Goal: Task Accomplishment & Management: Manage account settings

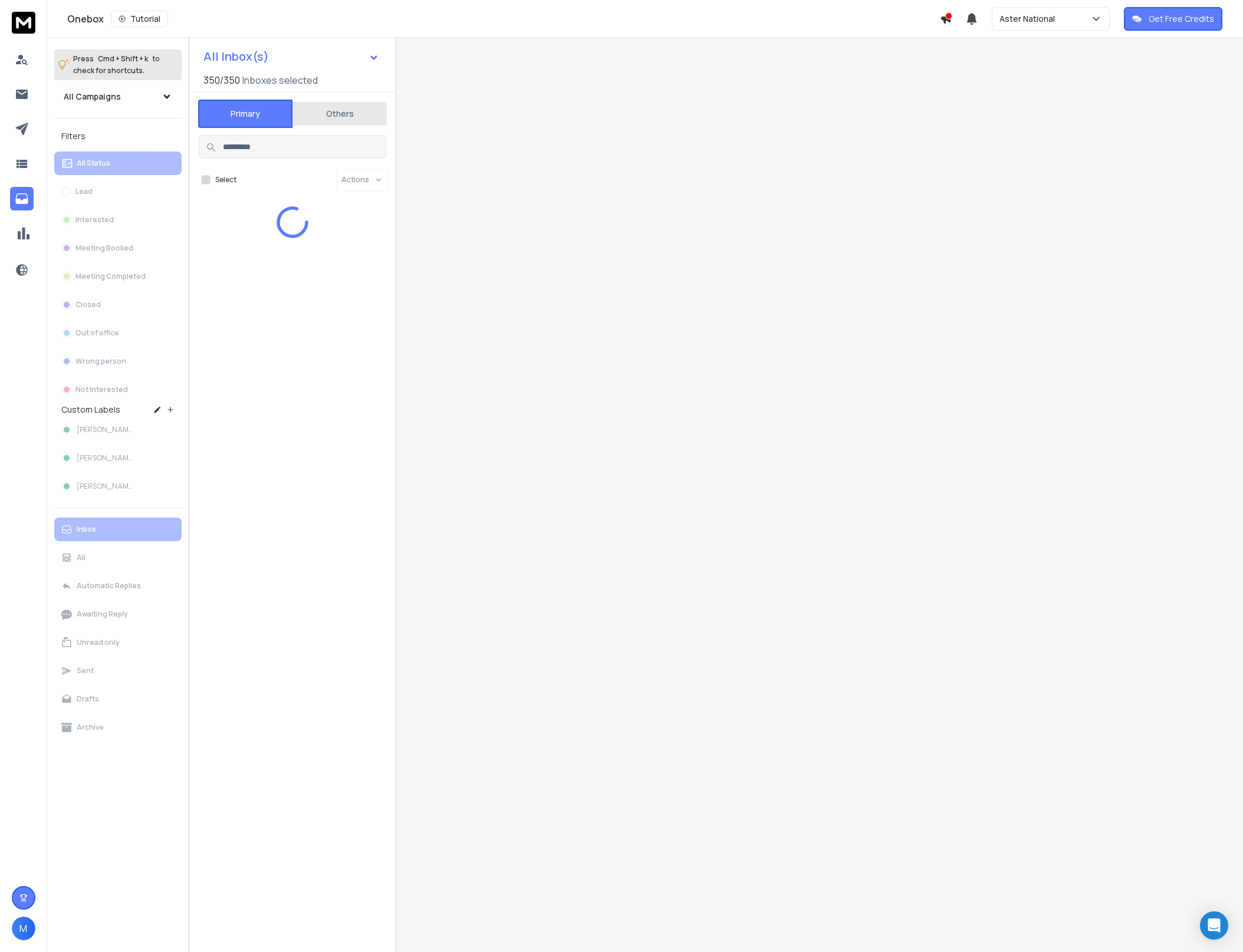
click at [267, 128] on button "Primary" at bounding box center [245, 114] width 95 height 28
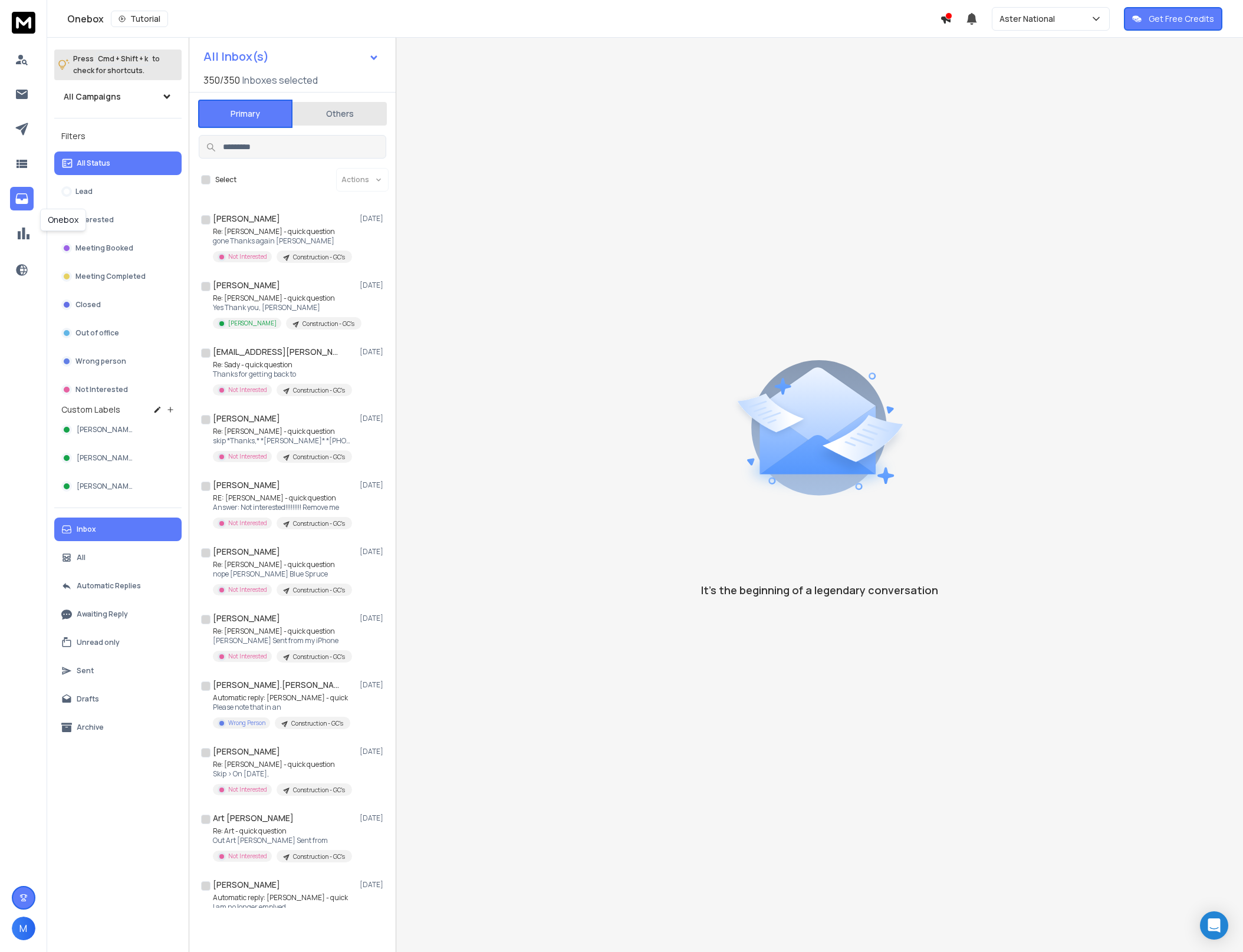
click at [25, 206] on icon at bounding box center [22, 198] width 14 height 14
click at [385, 118] on button "Others" at bounding box center [340, 114] width 95 height 26
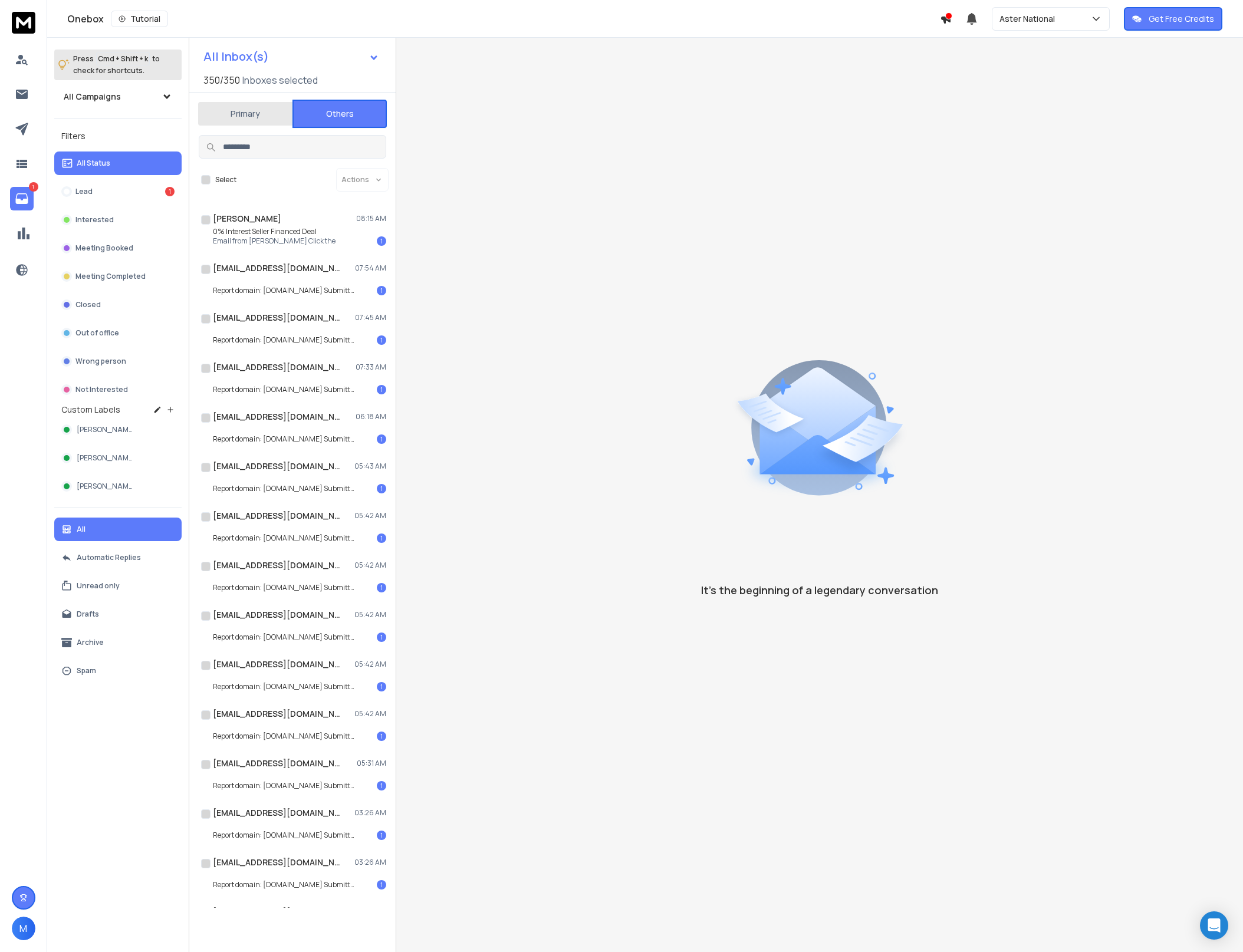
click at [289, 126] on button "Primary" at bounding box center [245, 114] width 95 height 26
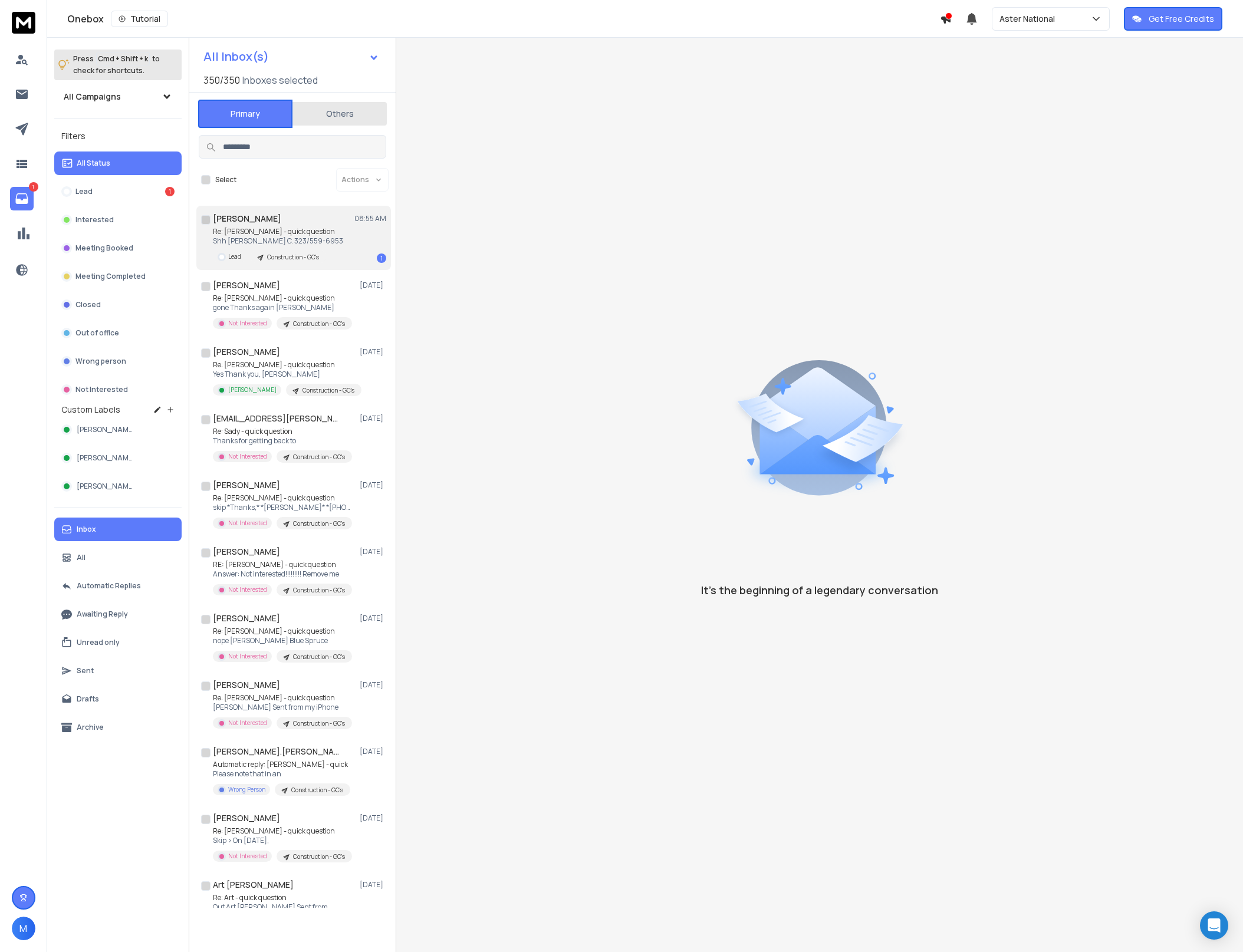
click at [386, 263] on div "Re: [PERSON_NAME] - quick question Shh [PERSON_NAME] C. 323/559-6953 Lead Const…" at bounding box center [300, 245] width 173 height 36
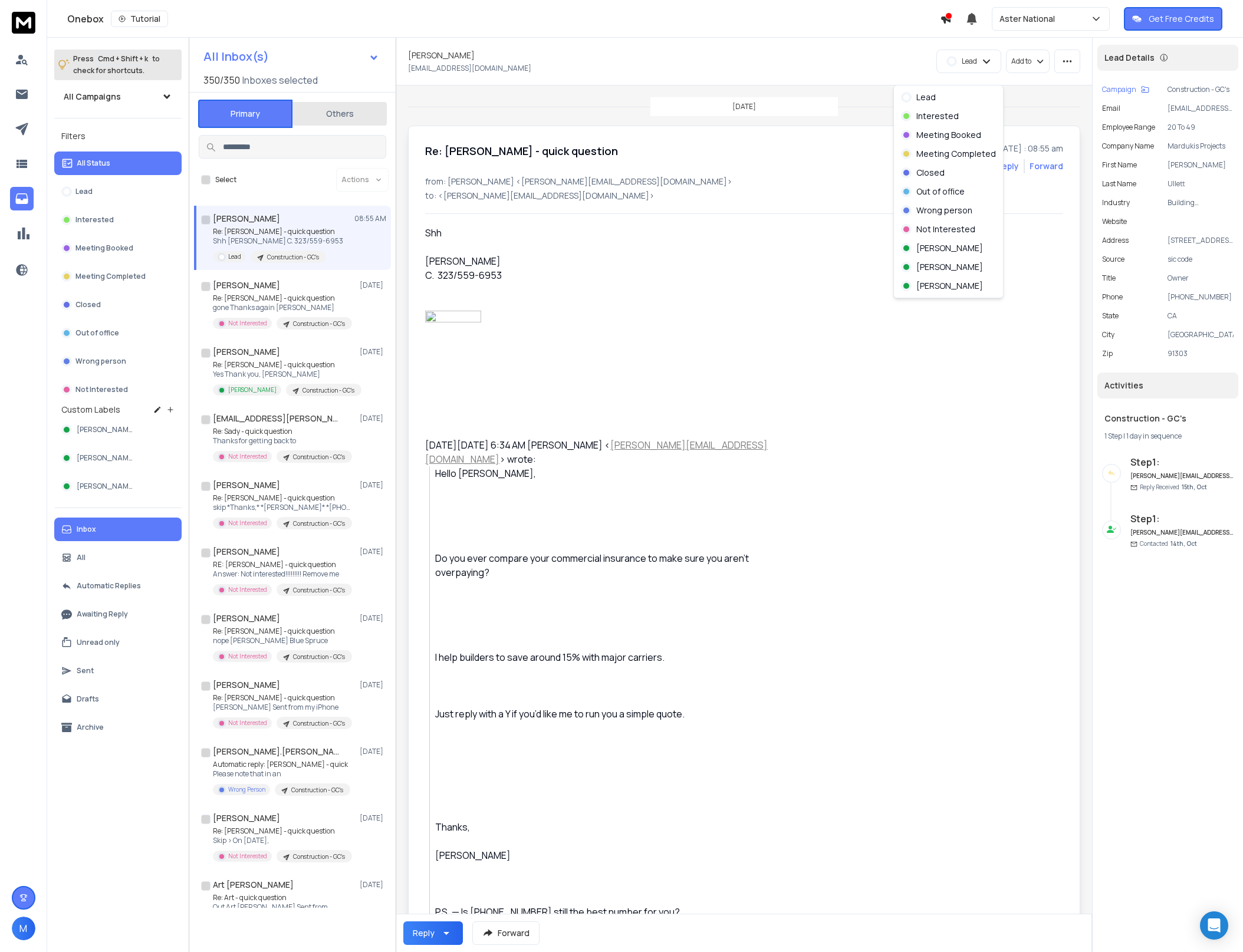
click at [982, 66] on icon at bounding box center [987, 62] width 9 height 9
click at [940, 235] on p "Not Interested" at bounding box center [945, 229] width 59 height 11
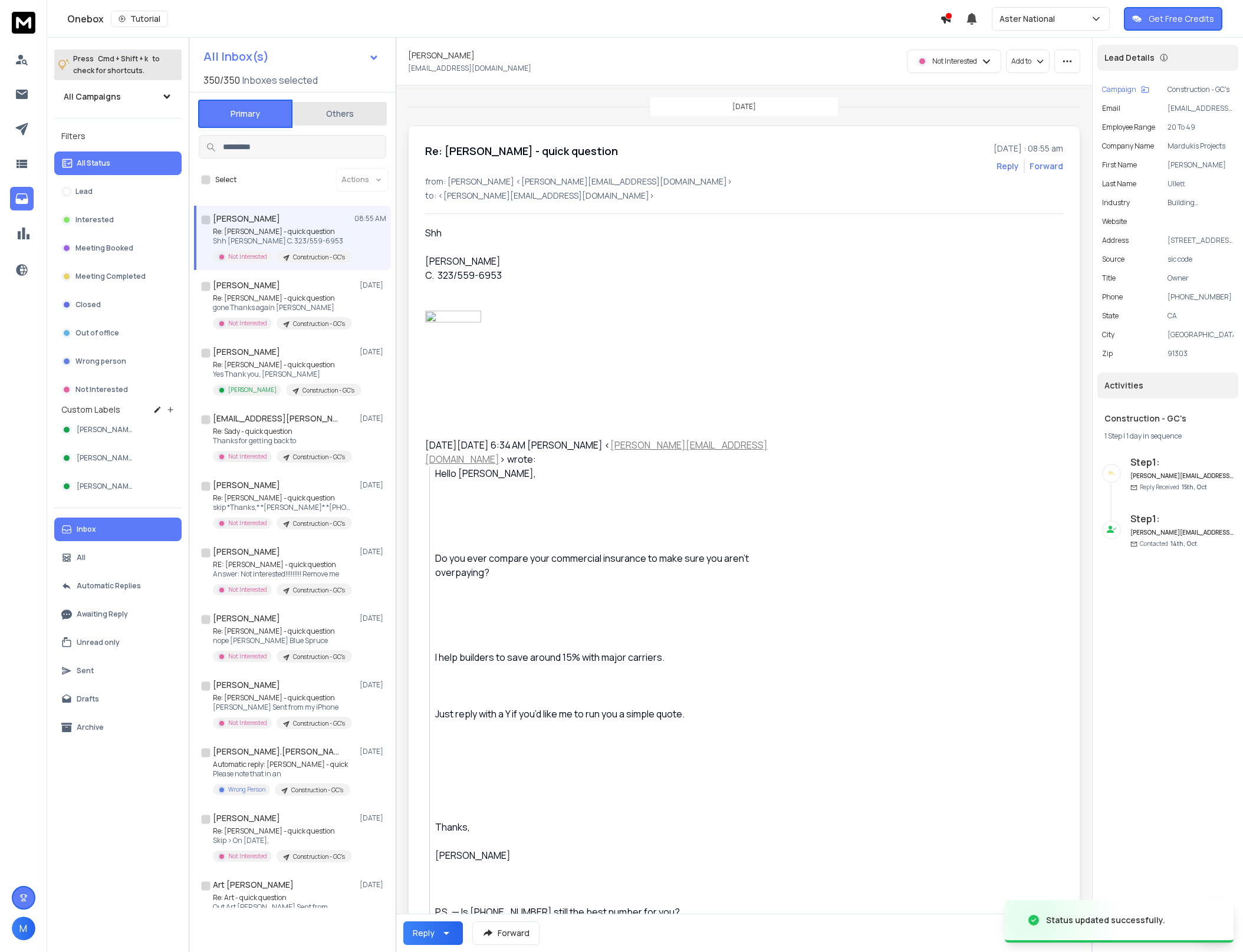
click at [387, 126] on button "Others" at bounding box center [340, 114] width 95 height 26
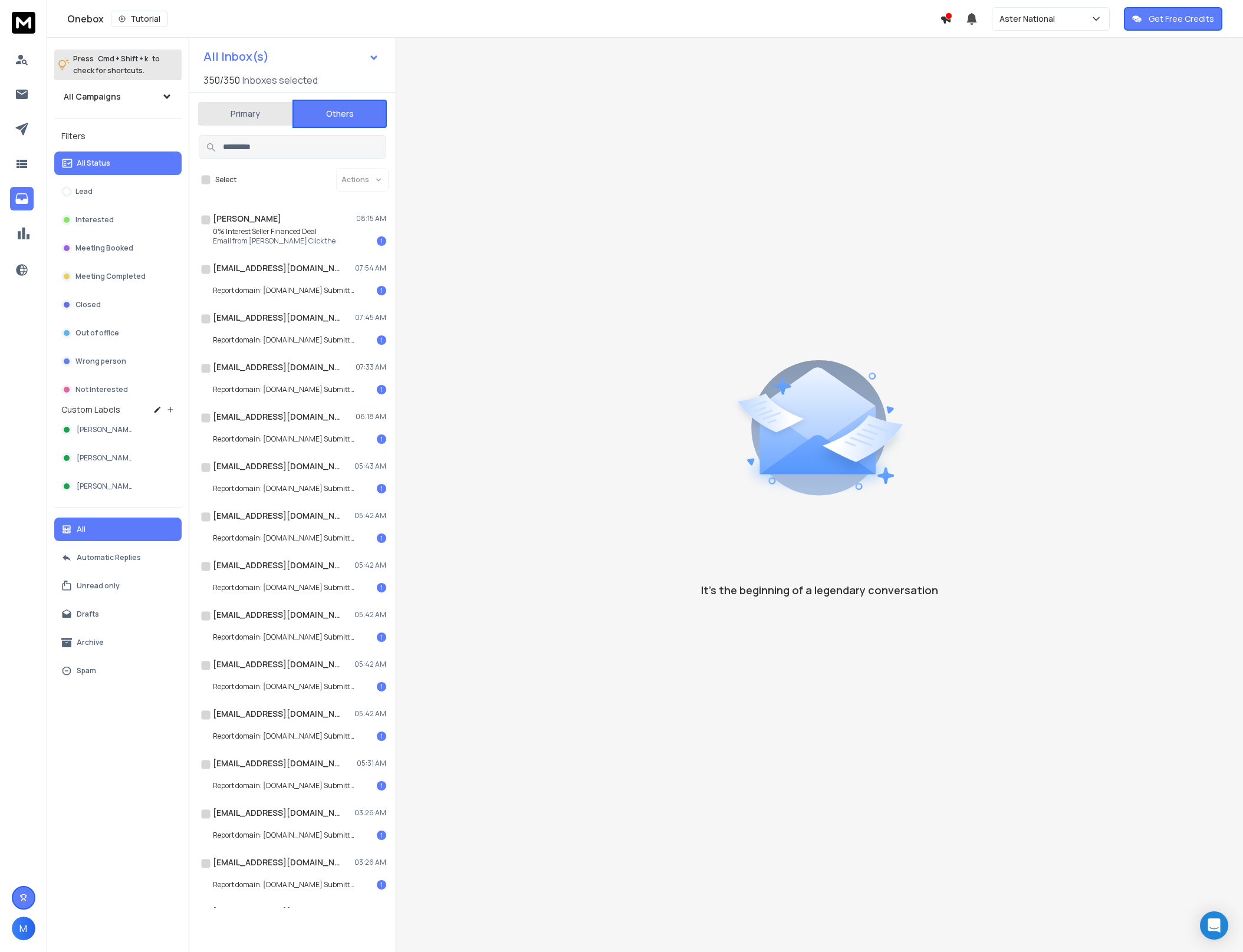
click at [272, 126] on button "Primary" at bounding box center [245, 114] width 95 height 26
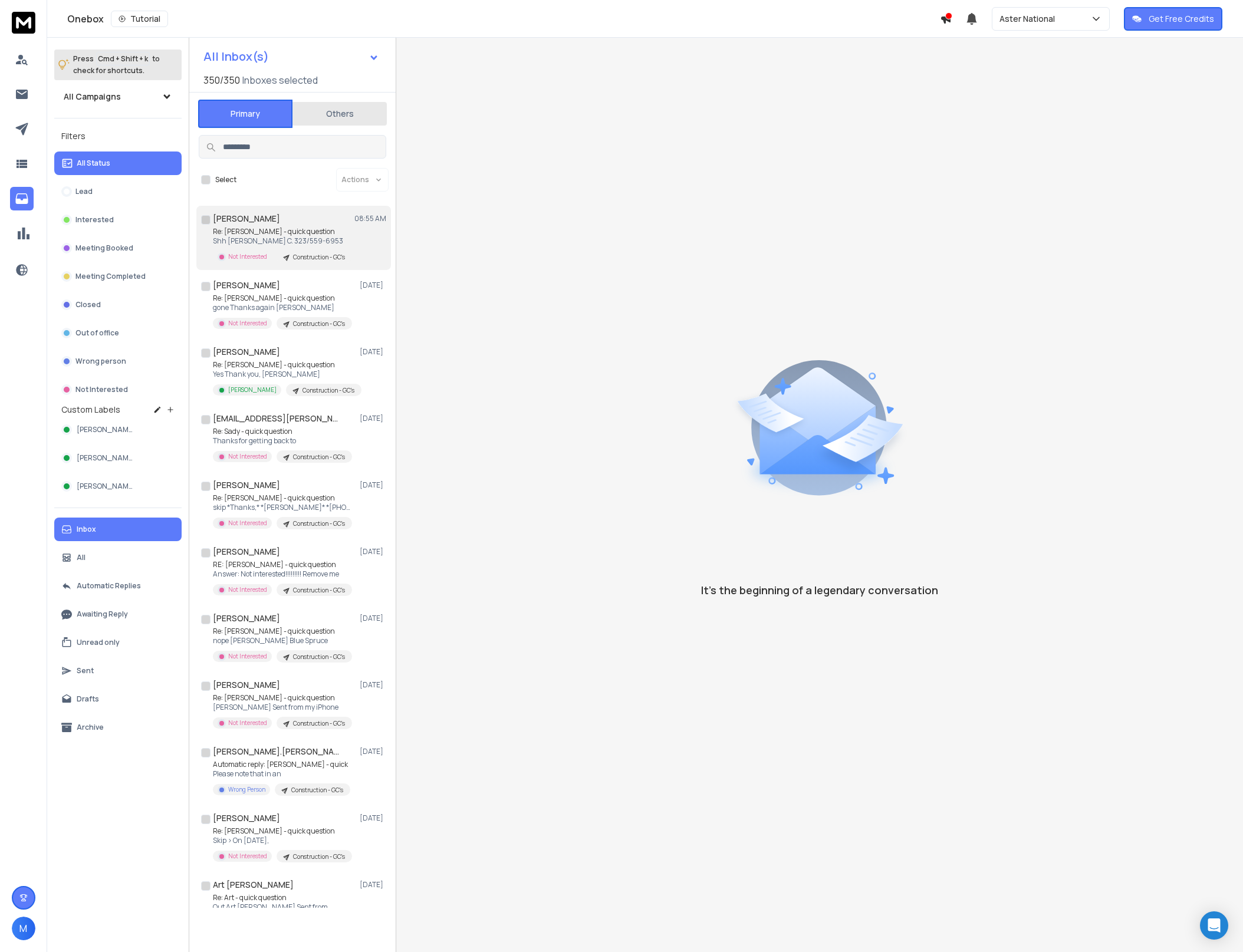
click at [352, 263] on div "Re: [PERSON_NAME] - quick question Shh [PERSON_NAME] C. 323/559-6953 Not Intere…" at bounding box center [283, 245] width 139 height 36
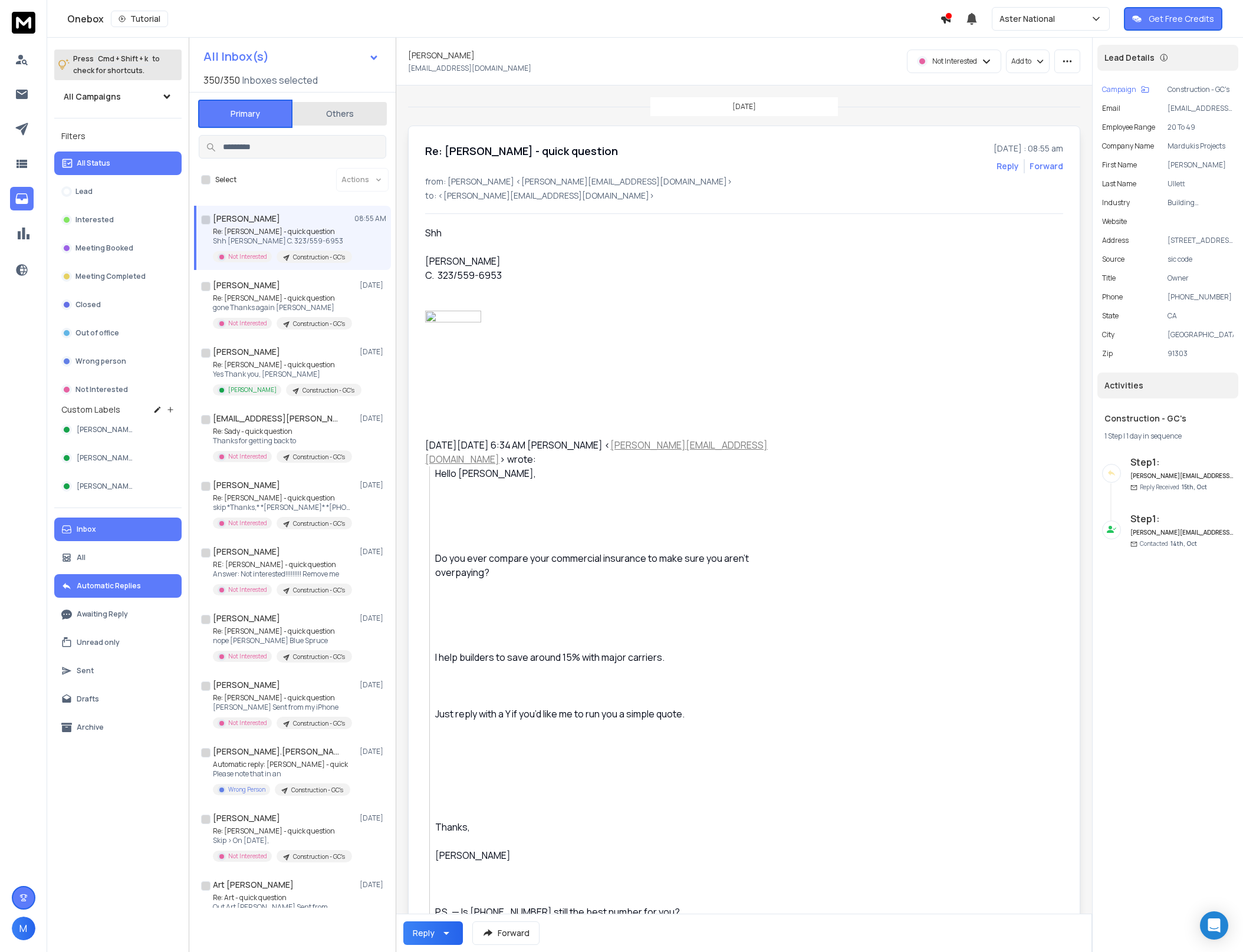
click at [122, 591] on p "Automatic Replies" at bounding box center [108, 586] width 64 height 9
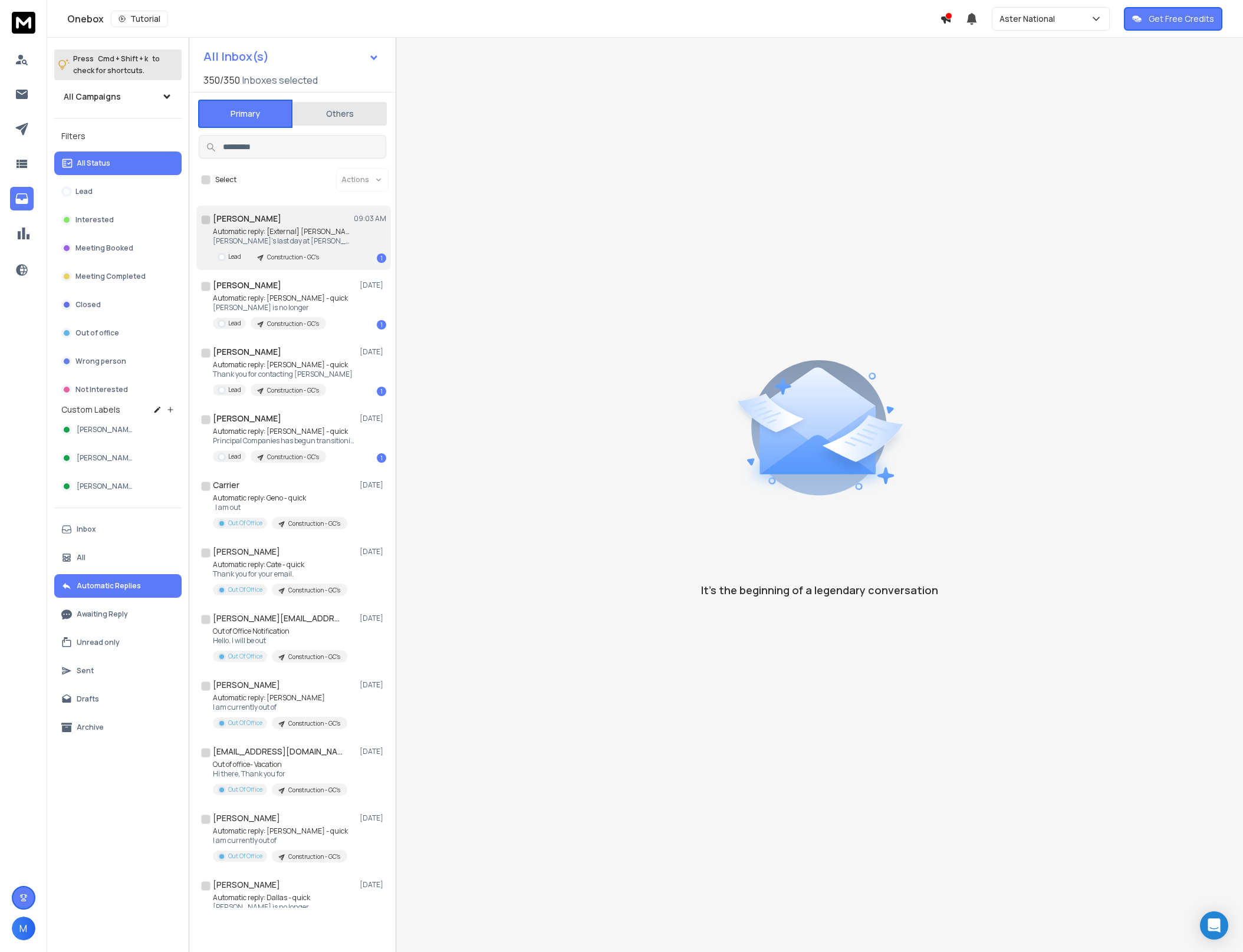
click at [386, 263] on div "Automatic reply: [External] [PERSON_NAME] last day at [PERSON_NAME] Lead Constr…" at bounding box center [300, 245] width 173 height 36
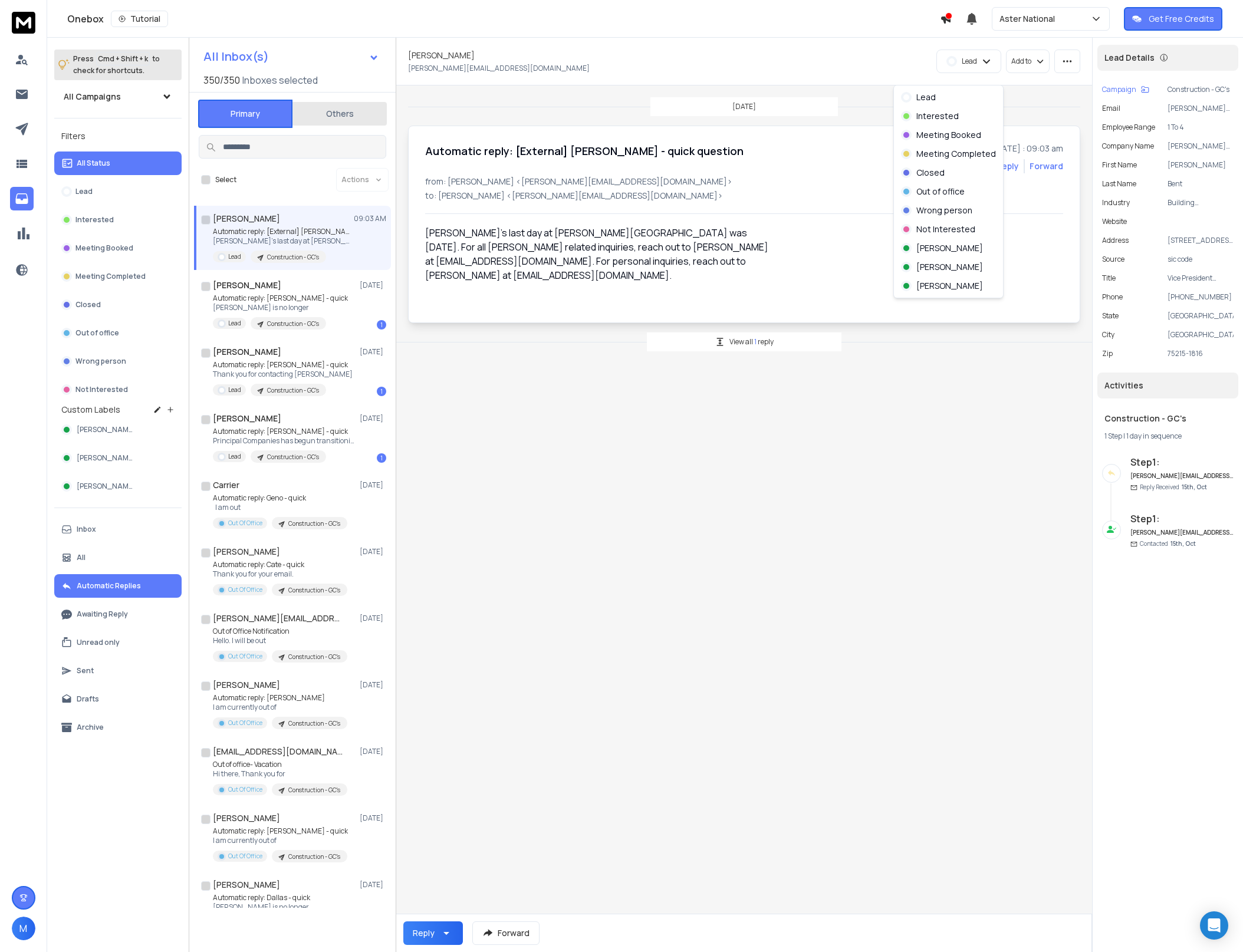
click at [982, 66] on icon at bounding box center [987, 62] width 9 height 9
click at [940, 216] on p "Wrong person" at bounding box center [944, 210] width 56 height 11
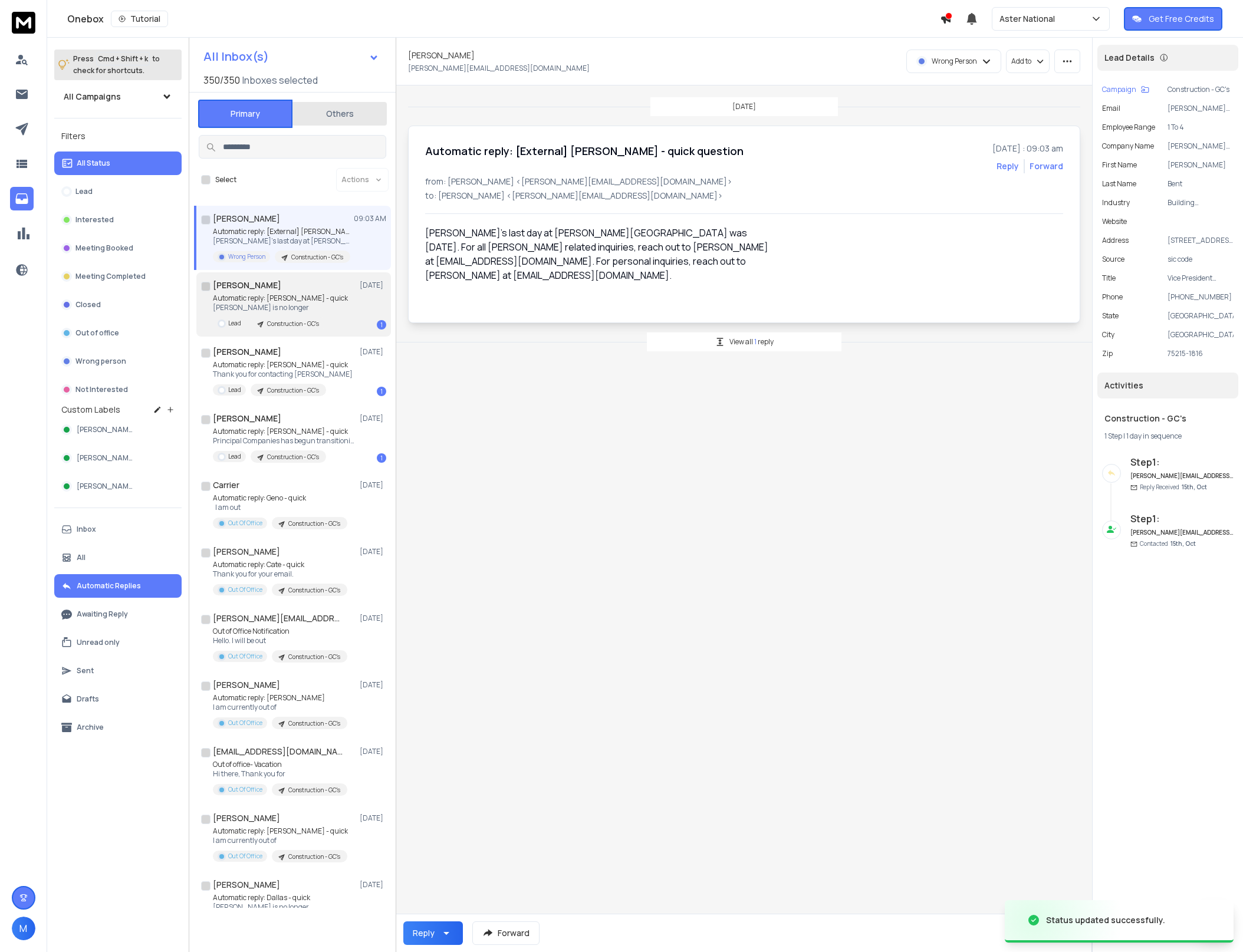
click at [346, 312] on p "[PERSON_NAME] is no longer" at bounding box center [281, 308] width 135 height 9
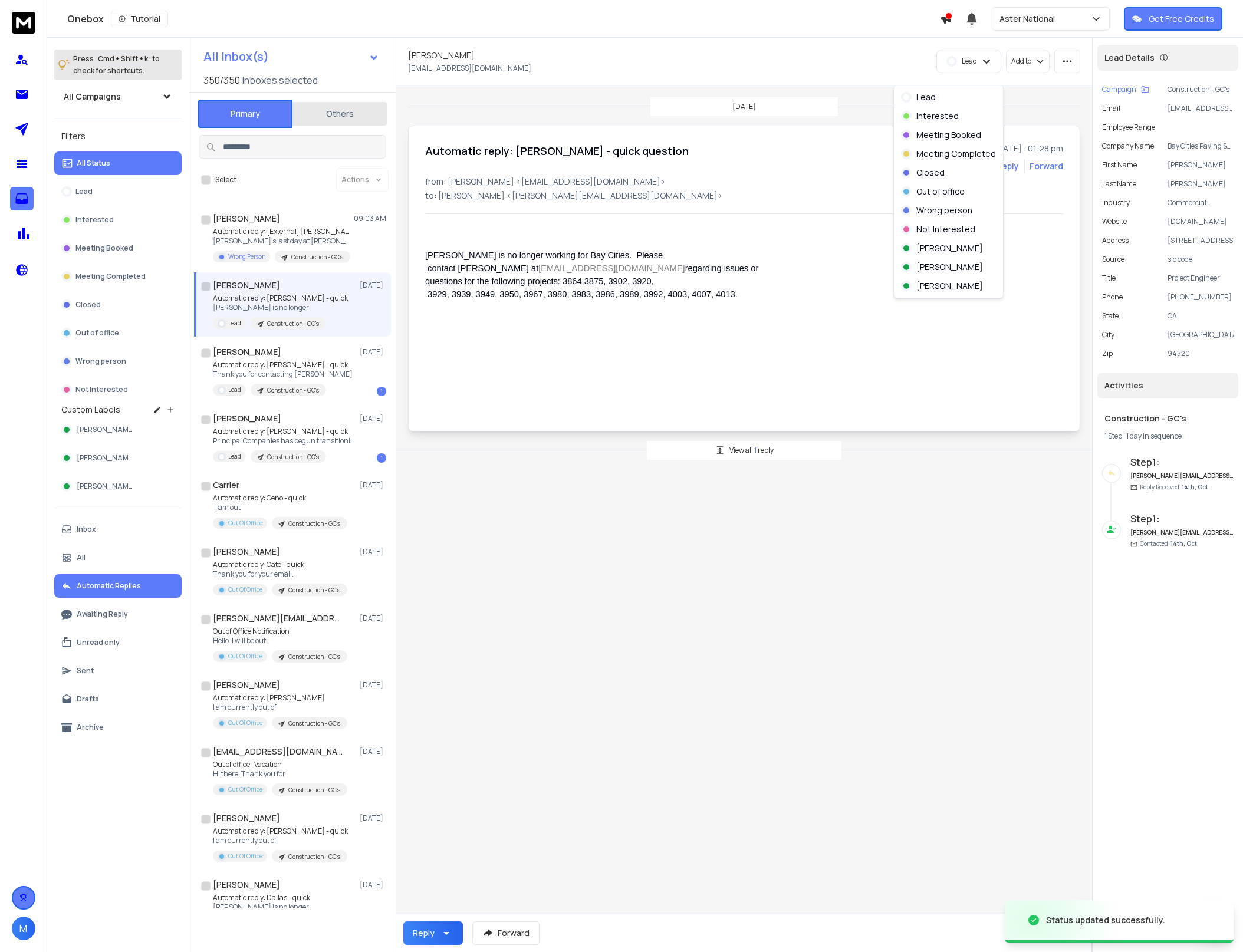
click at [957, 68] on div "Lead" at bounding box center [969, 61] width 64 height 22
click at [946, 216] on p "Wrong person" at bounding box center [944, 210] width 56 height 11
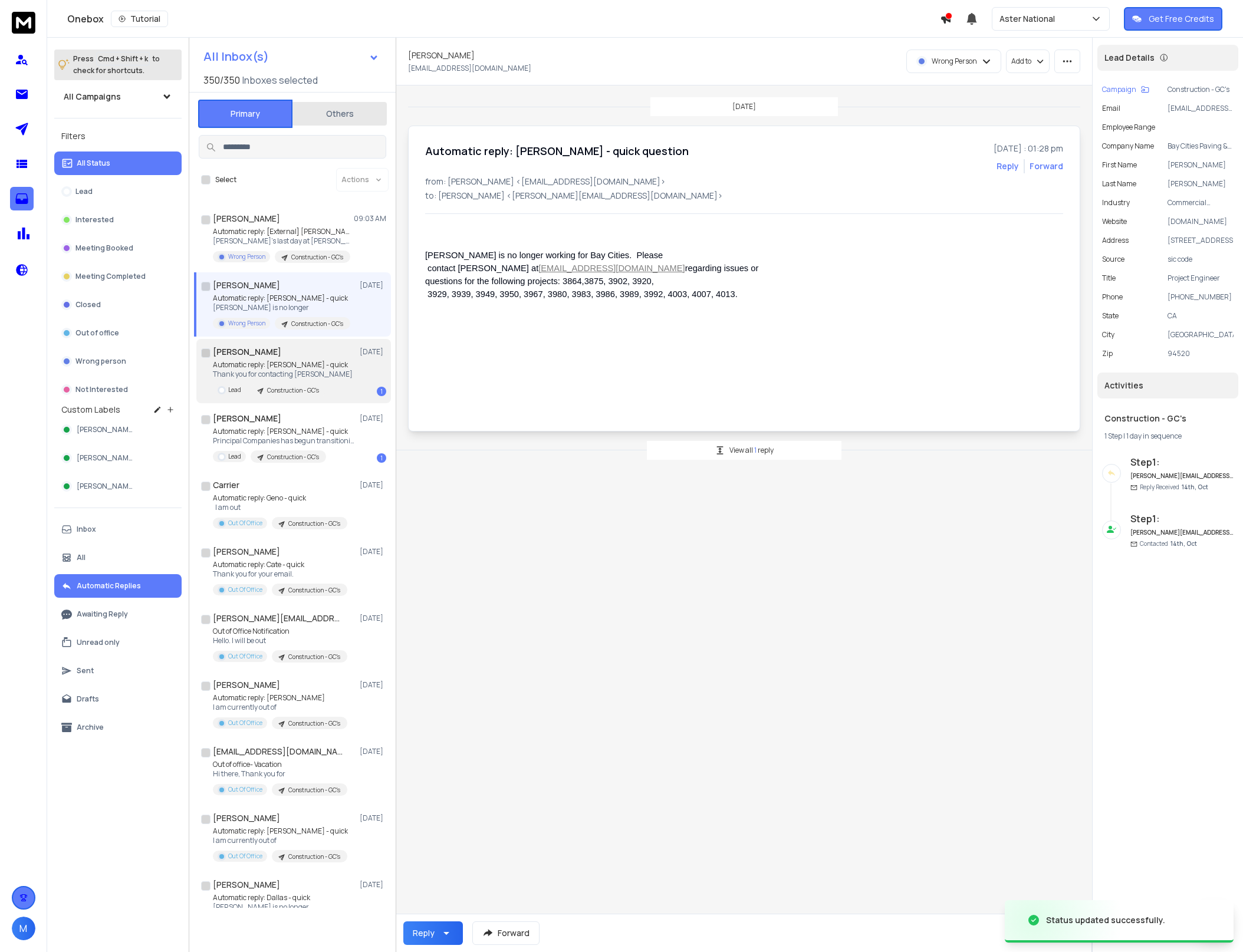
click at [353, 370] on p "Automatic reply: [PERSON_NAME] - quick" at bounding box center [283, 365] width 140 height 9
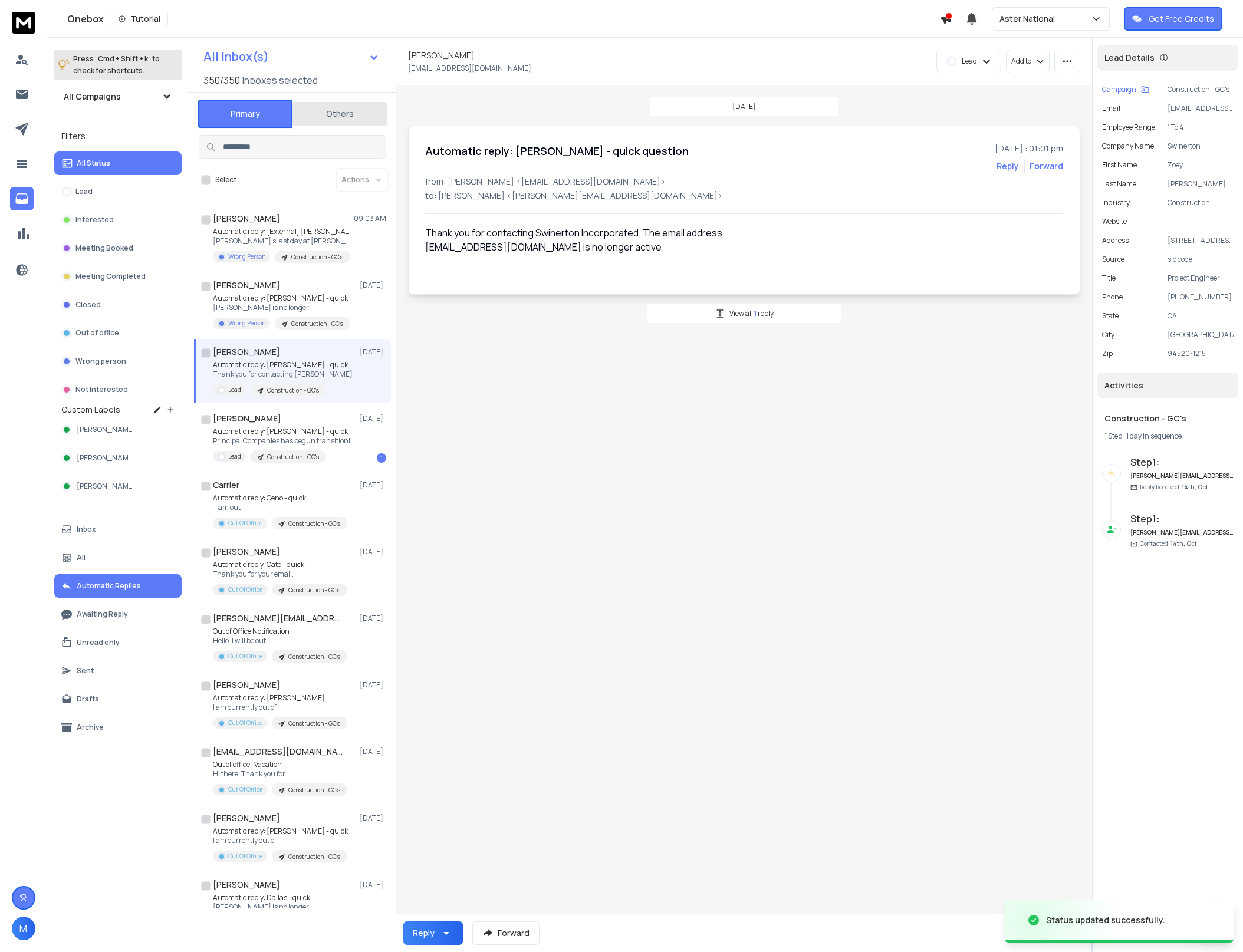
click at [982, 63] on icon at bounding box center [987, 62] width 9 height 9
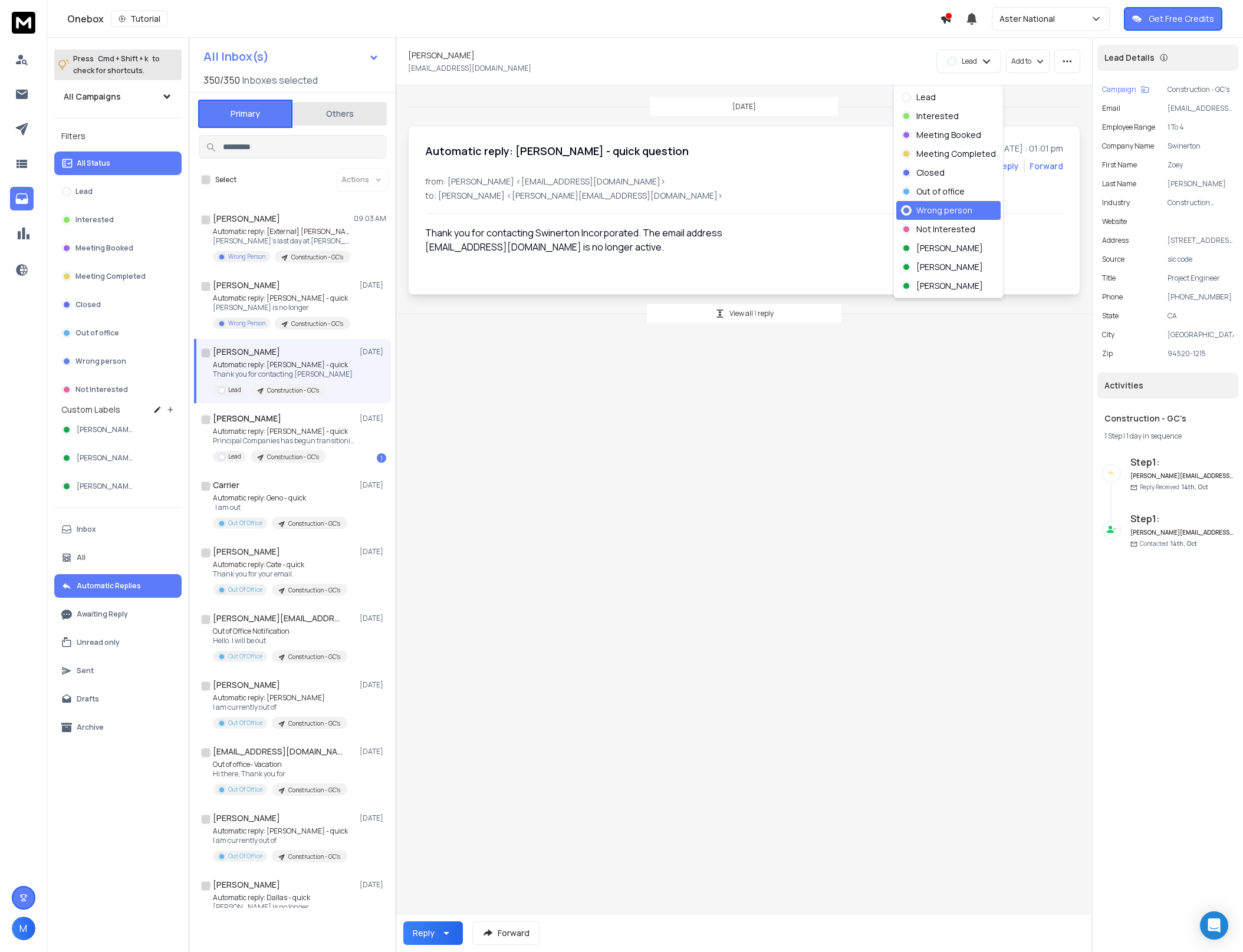
click at [947, 216] on p "Wrong person" at bounding box center [944, 210] width 56 height 11
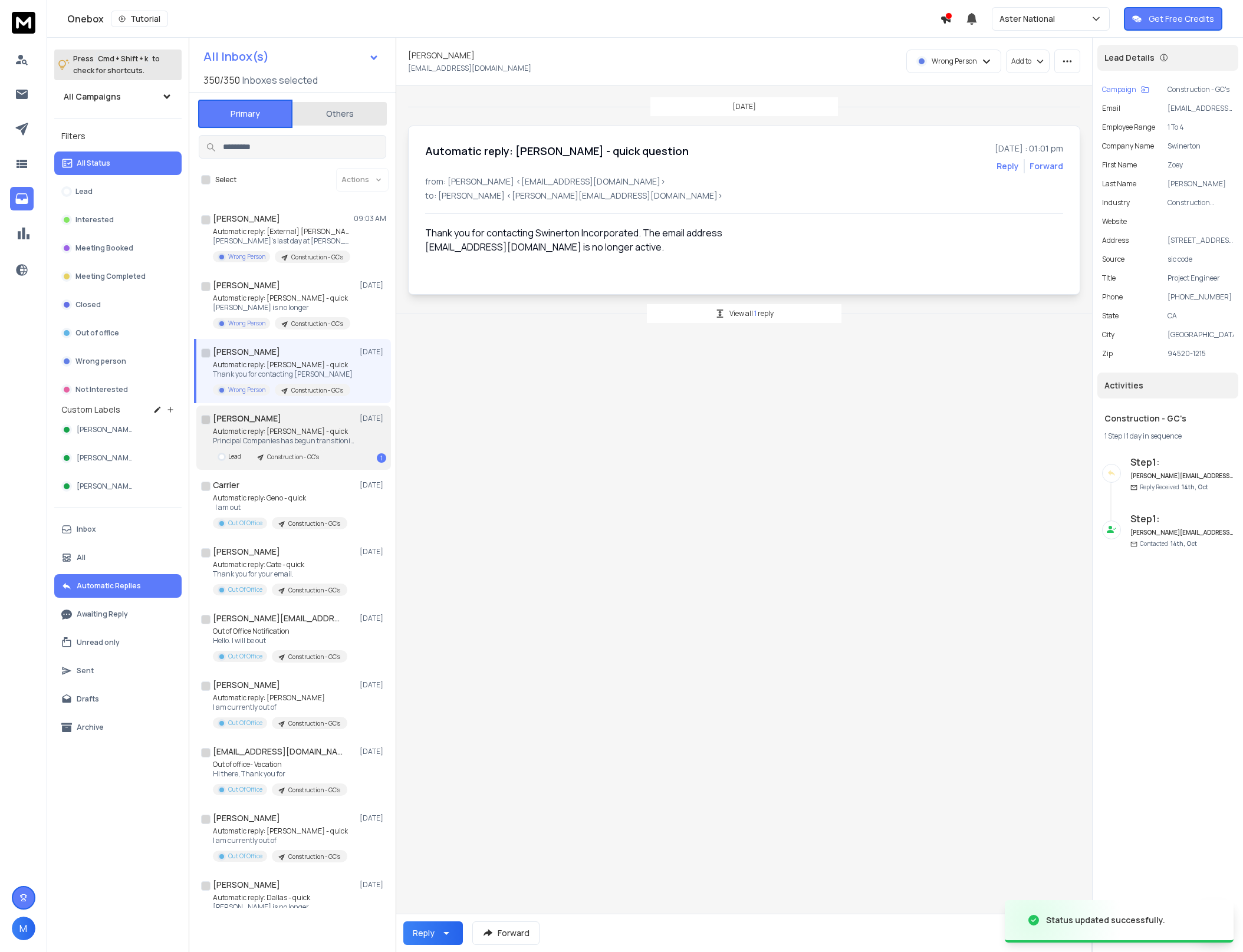
click at [386, 463] on div "Automatic reply: [PERSON_NAME] - quick Principal Companies has begun transition…" at bounding box center [300, 444] width 173 height 36
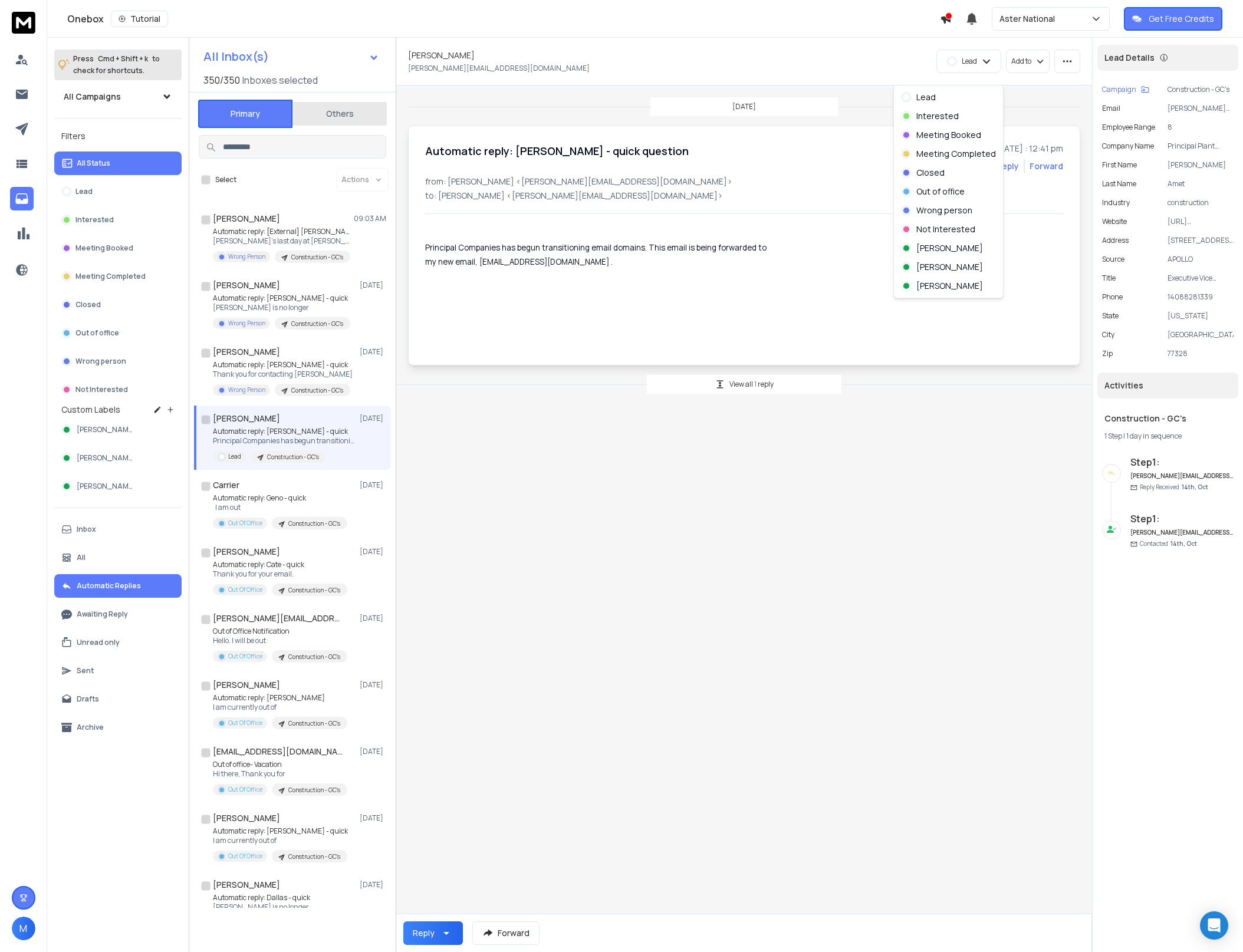
click at [982, 66] on icon at bounding box center [987, 62] width 9 height 9
click at [931, 197] on p "Out of office" at bounding box center [941, 191] width 49 height 11
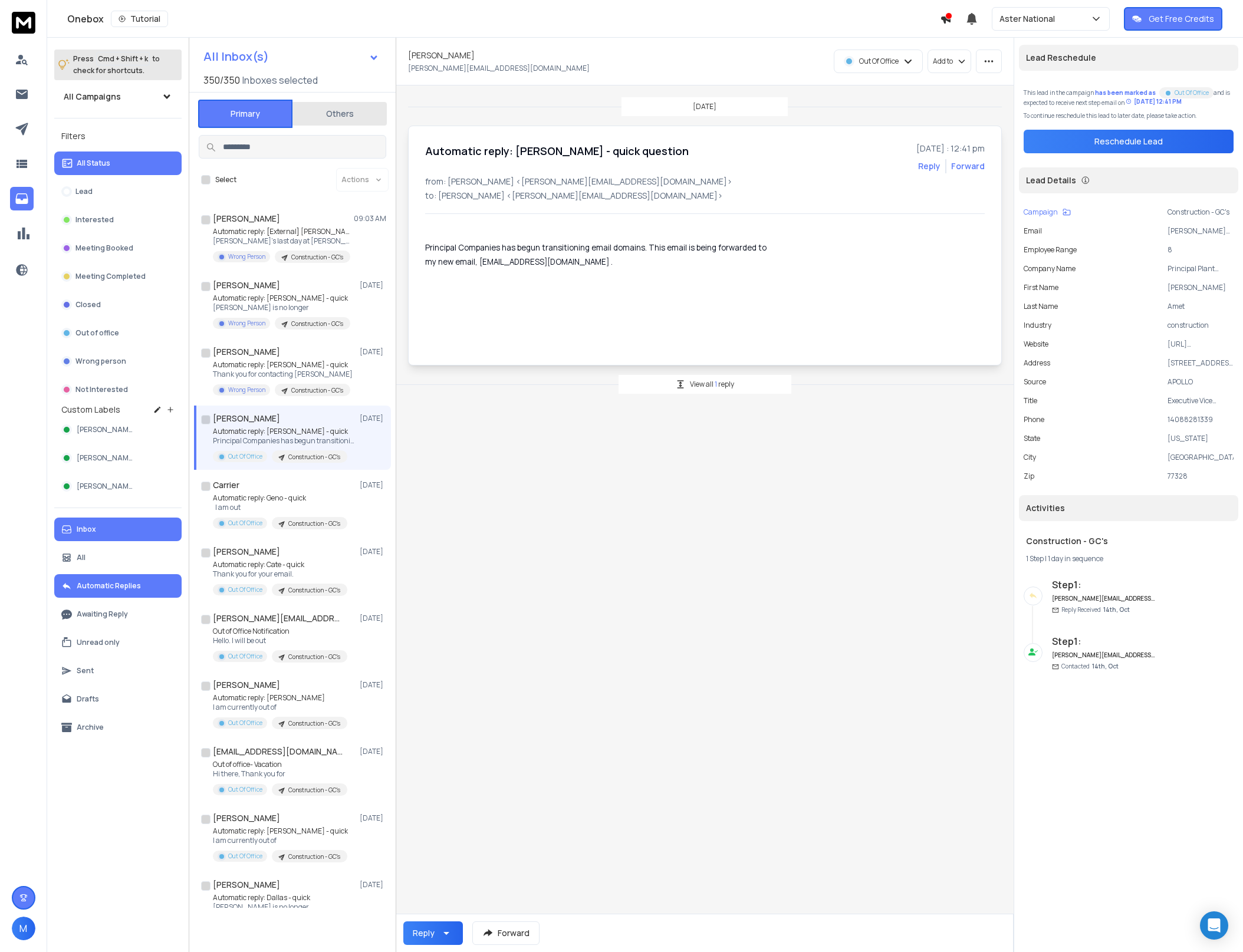
click at [147, 542] on button "Inbox" at bounding box center [118, 529] width 127 height 24
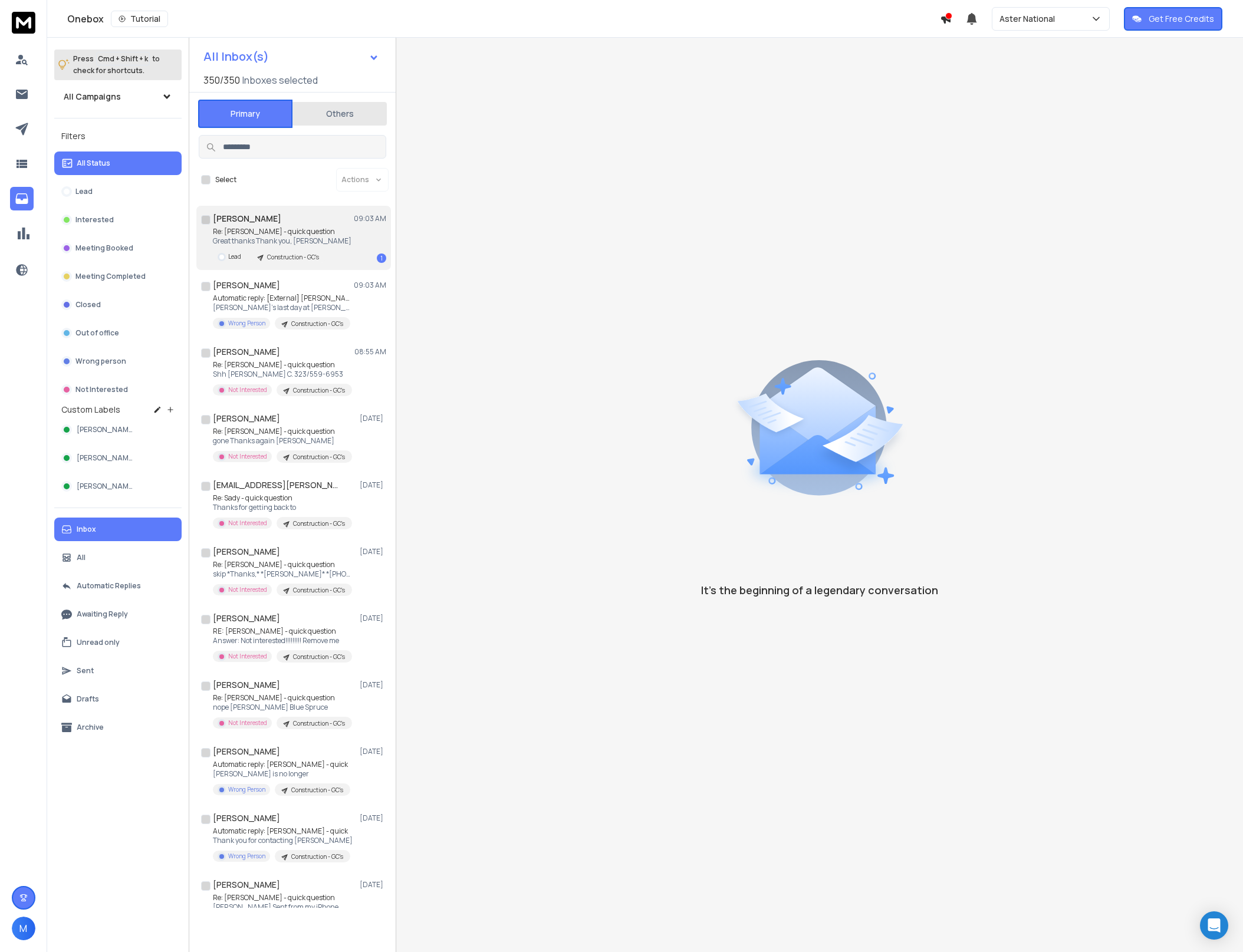
click at [352, 237] on p "Re: [PERSON_NAME] - quick question" at bounding box center [282, 232] width 139 height 9
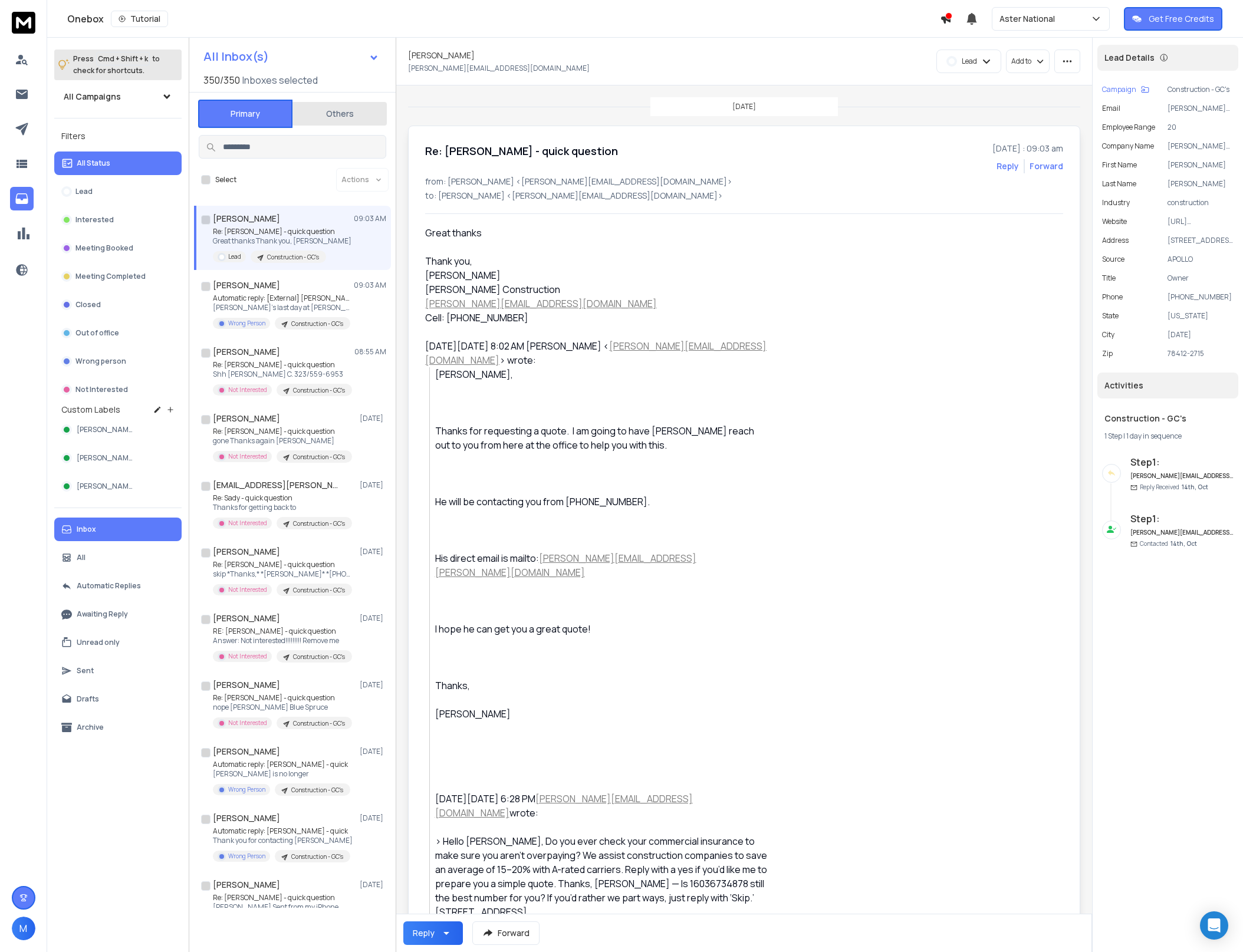
click at [373, 126] on button "Others" at bounding box center [340, 114] width 95 height 26
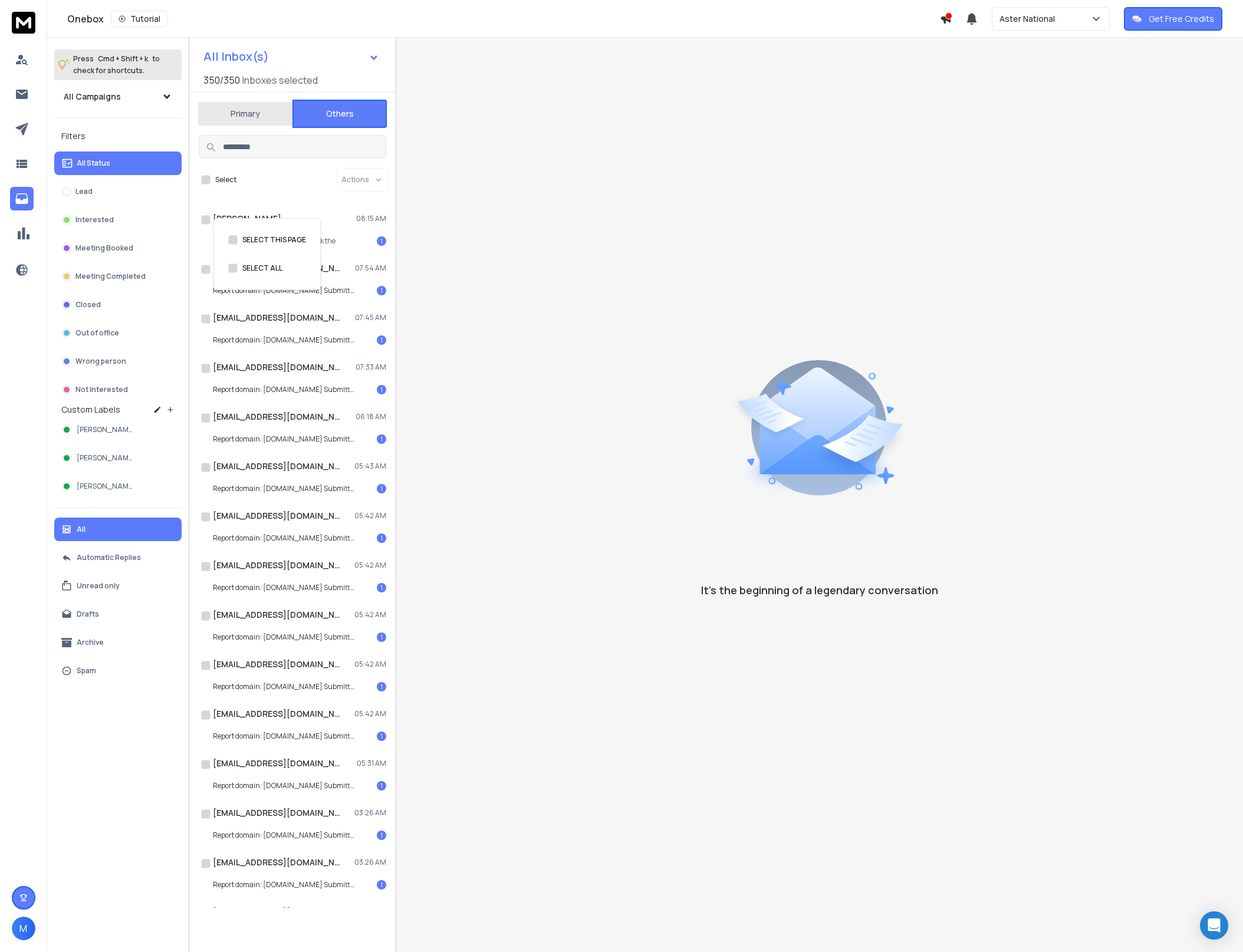
click at [237, 245] on button "SELECT THIS PAGE" at bounding box center [233, 240] width 9 height 9
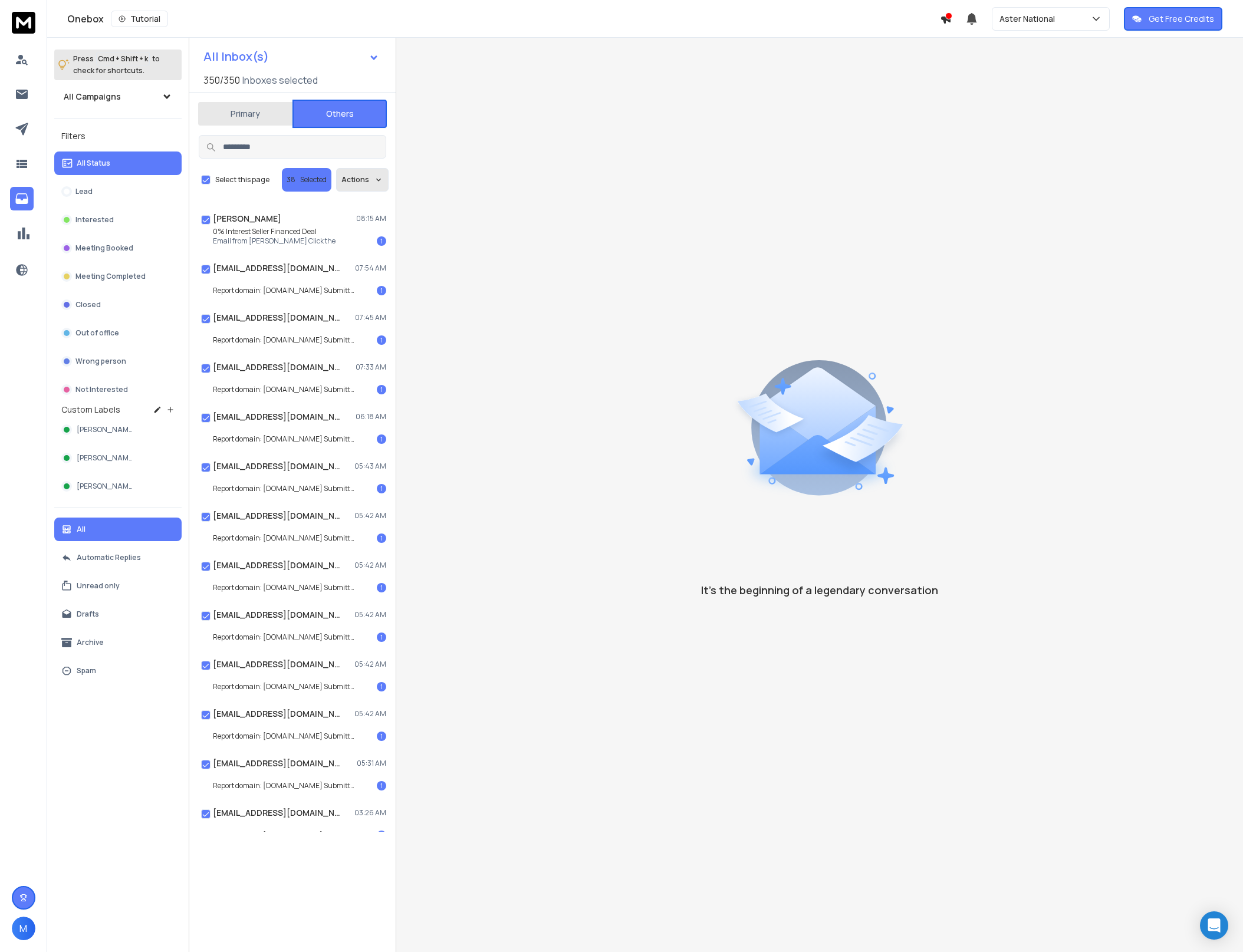
click at [369, 185] on p "Actions" at bounding box center [355, 180] width 28 height 9
click at [400, 237] on div "Delete email" at bounding box center [387, 235] width 65 height 11
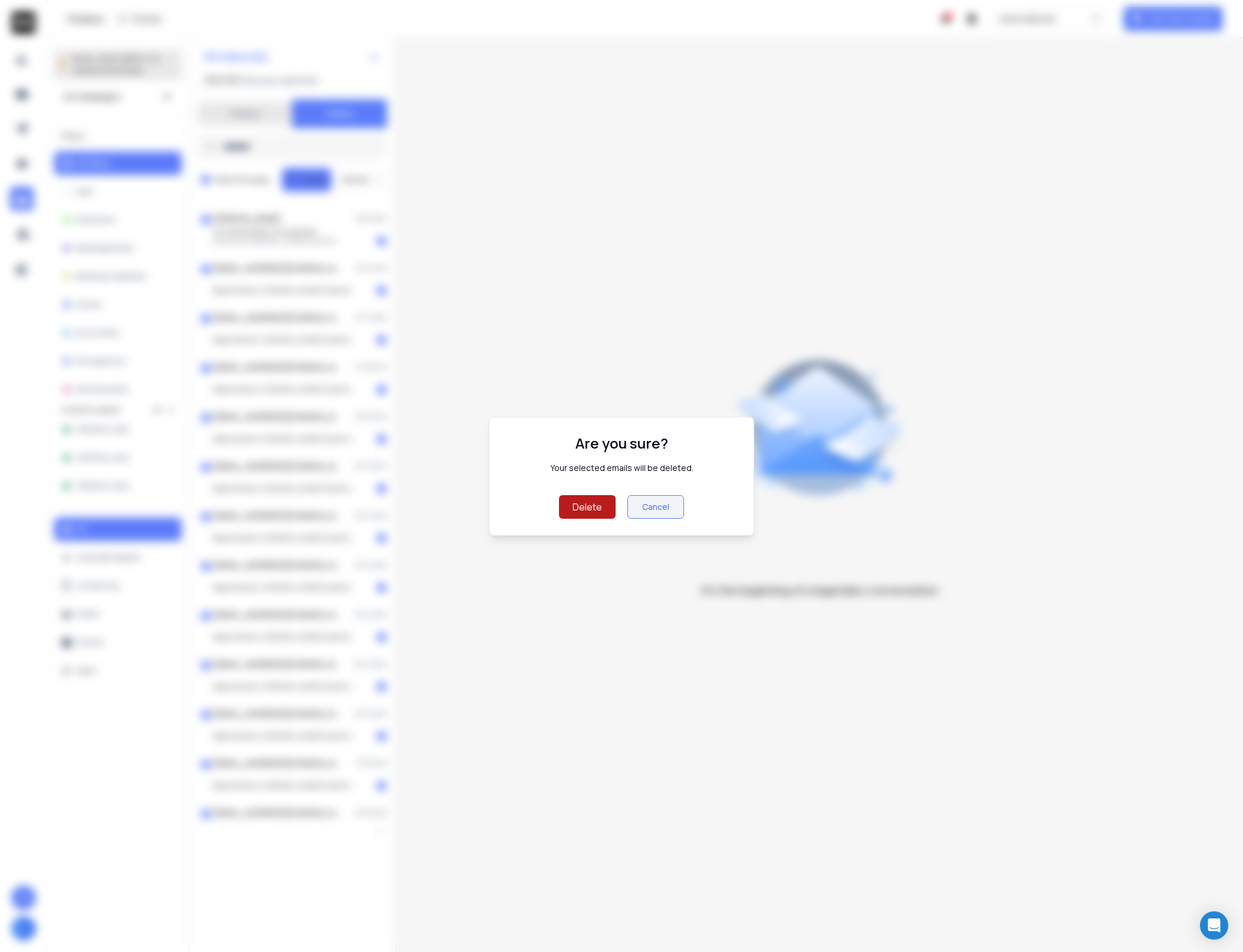
click at [605, 514] on button "Delete" at bounding box center [588, 507] width 57 height 24
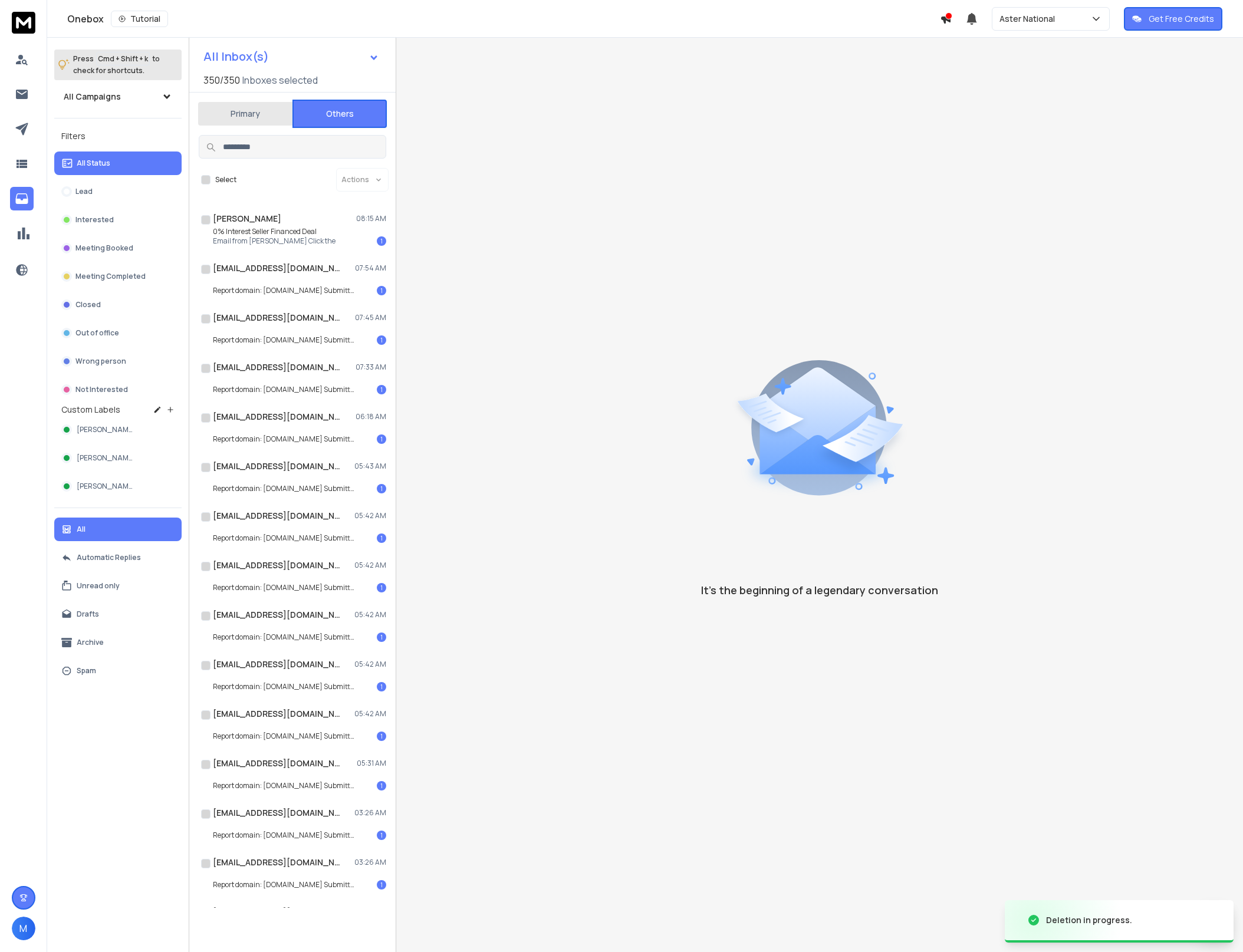
click at [292, 126] on button "Primary" at bounding box center [245, 114] width 95 height 26
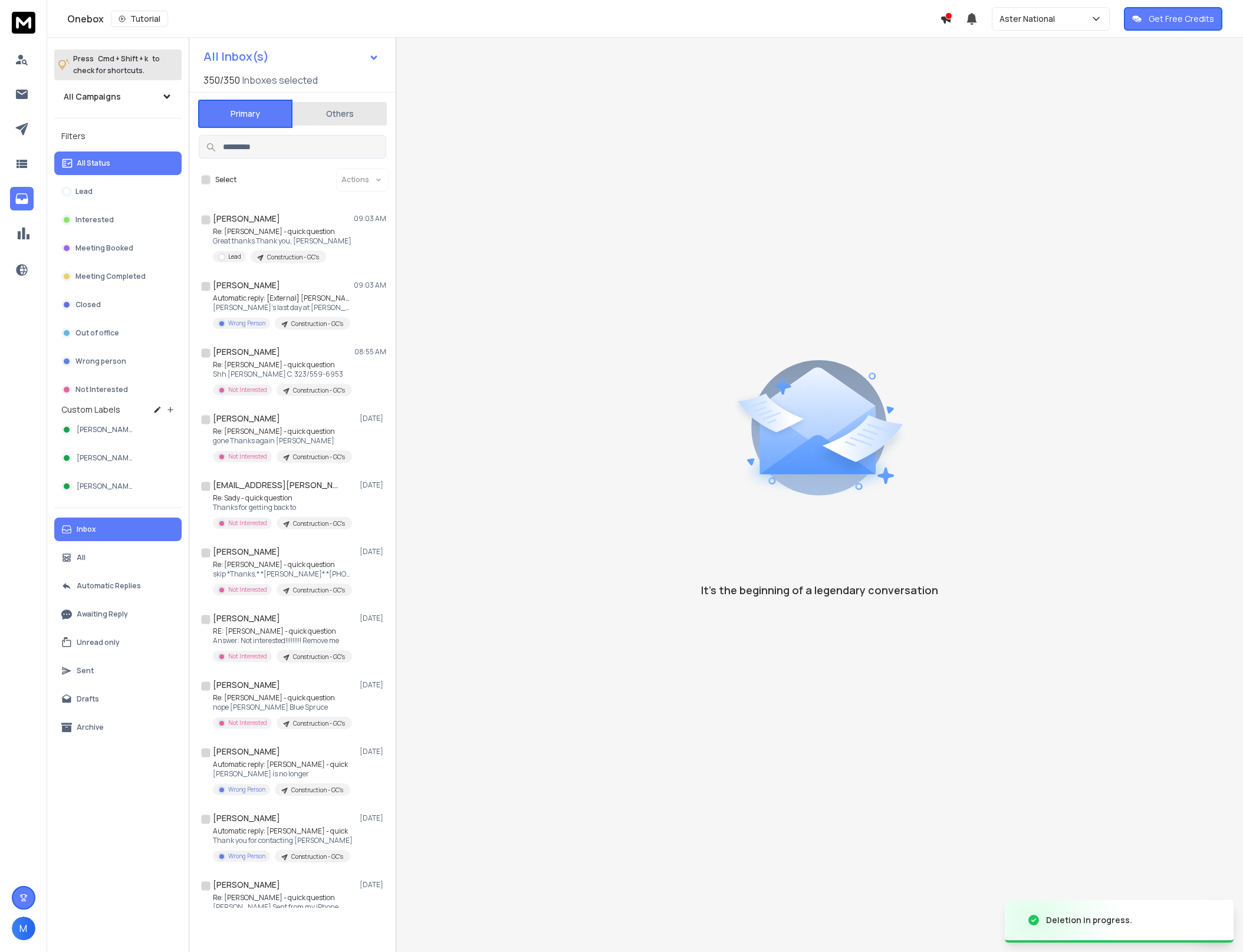
click at [386, 126] on button "Others" at bounding box center [340, 114] width 95 height 26
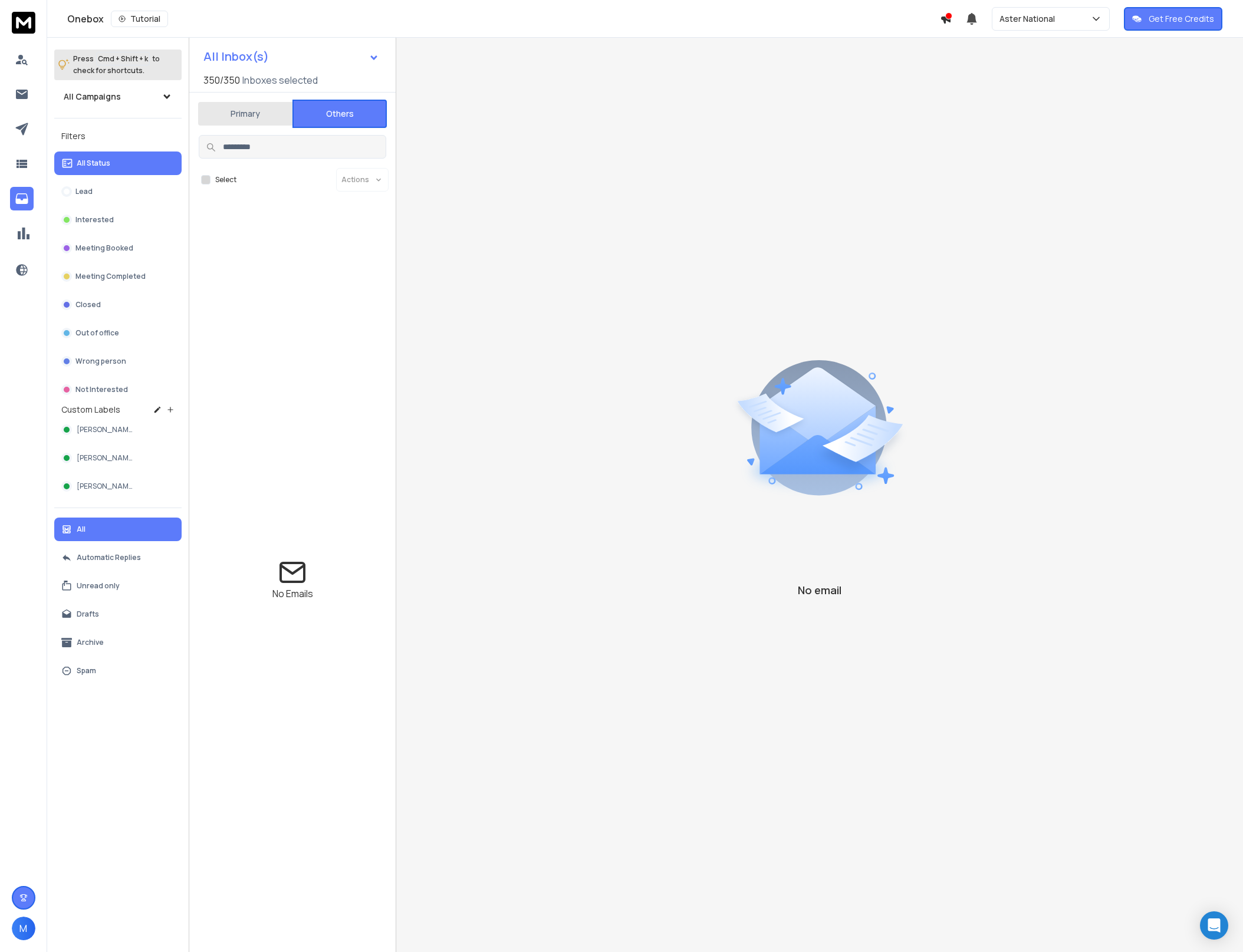
click at [289, 126] on button "Primary" at bounding box center [245, 114] width 95 height 26
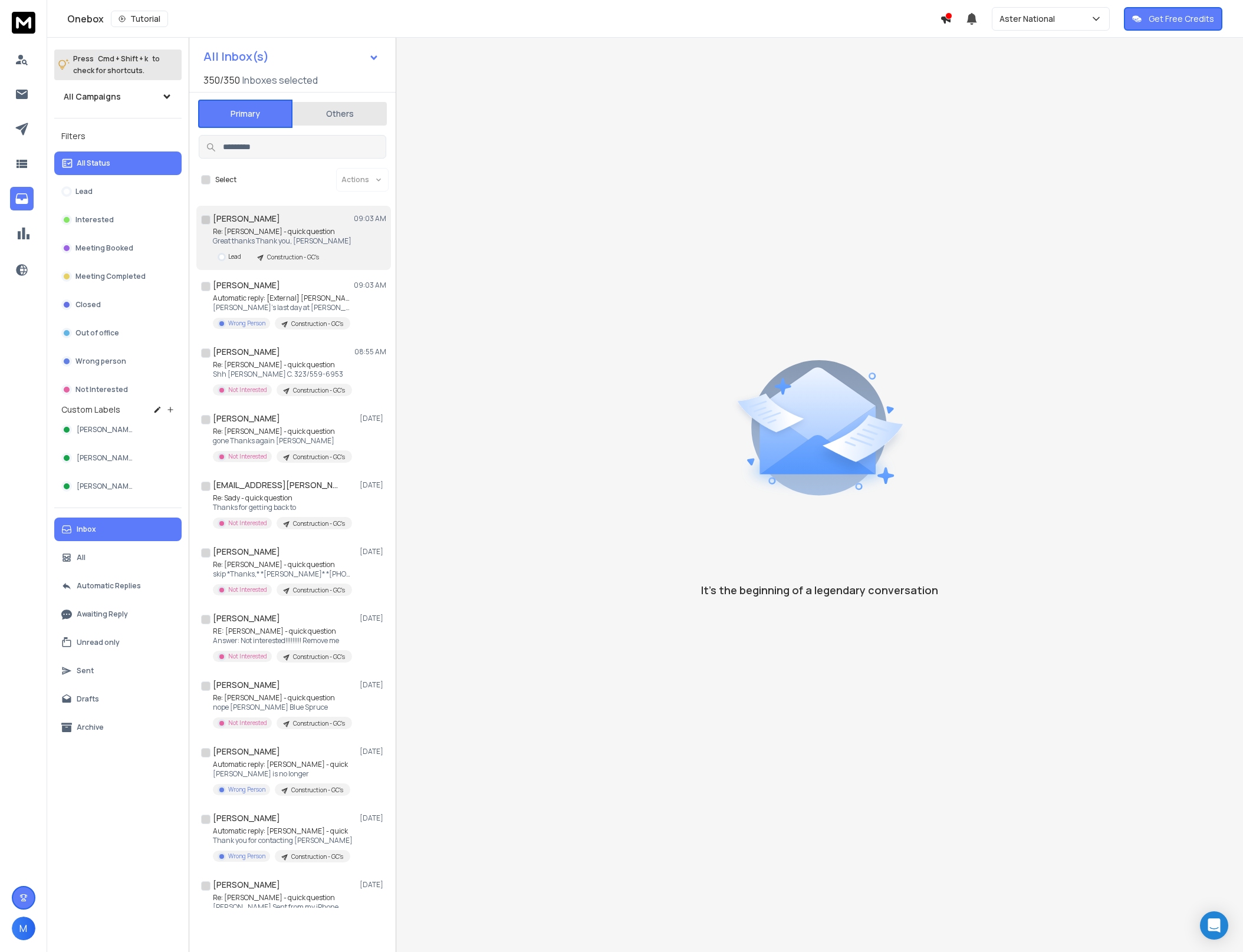
click at [386, 263] on div "Re: [PERSON_NAME] - quick question Great thanks Thank you, [PERSON_NAME] Lead C…" at bounding box center [300, 245] width 173 height 36
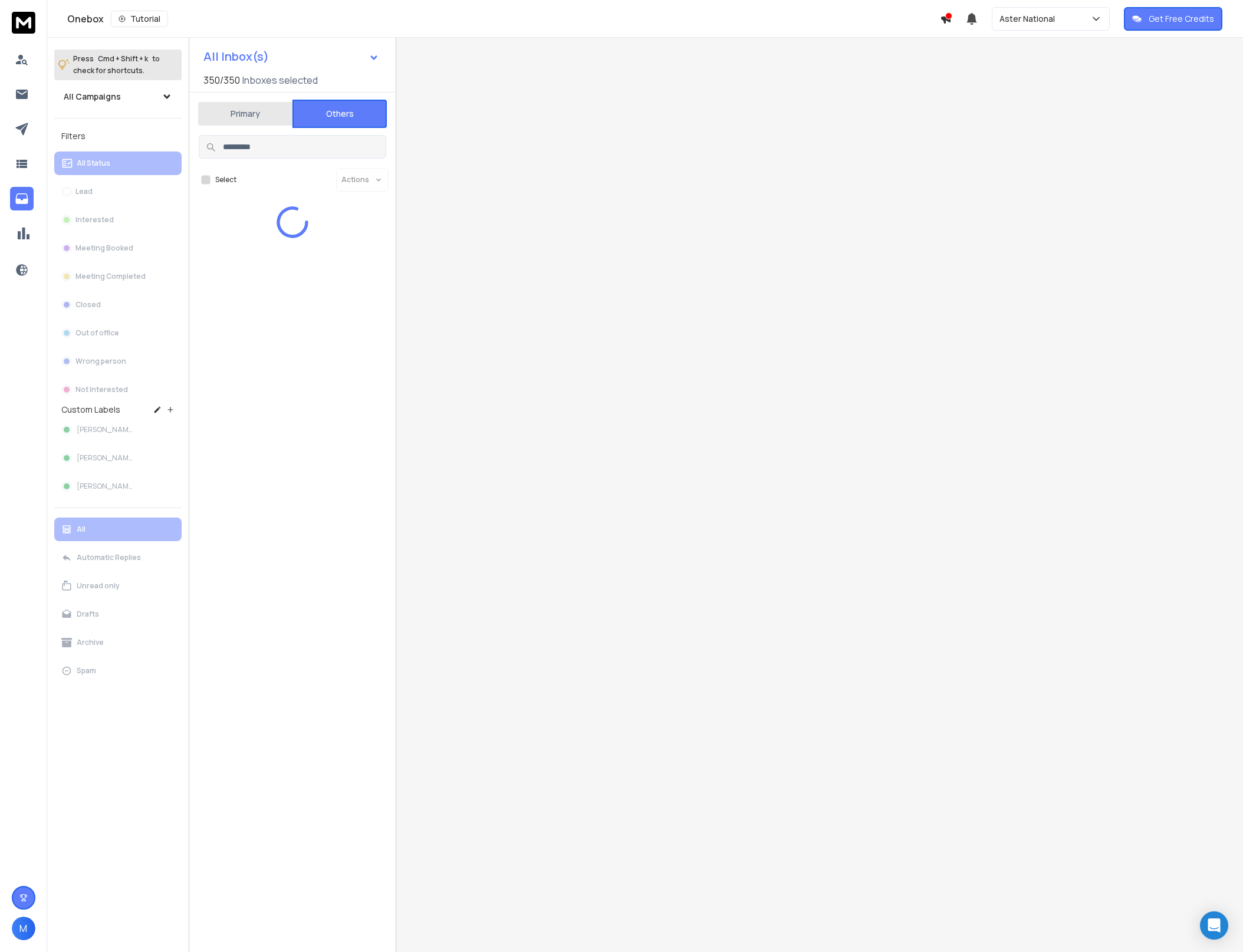
click at [387, 128] on button "Others" at bounding box center [340, 114] width 95 height 28
click at [293, 128] on button "Primary" at bounding box center [245, 114] width 95 height 28
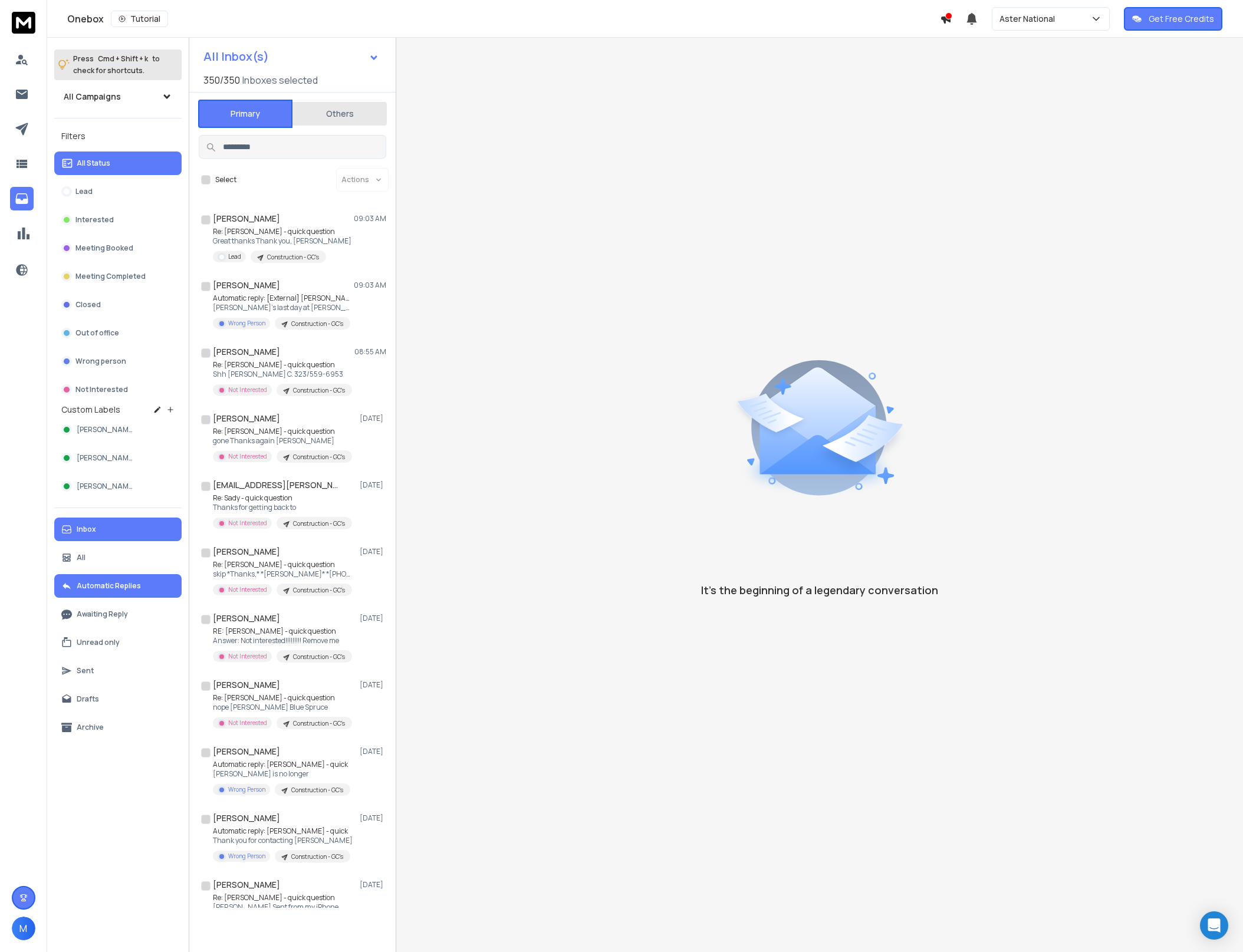
click at [136, 591] on p "Automatic Replies" at bounding box center [108, 586] width 64 height 9
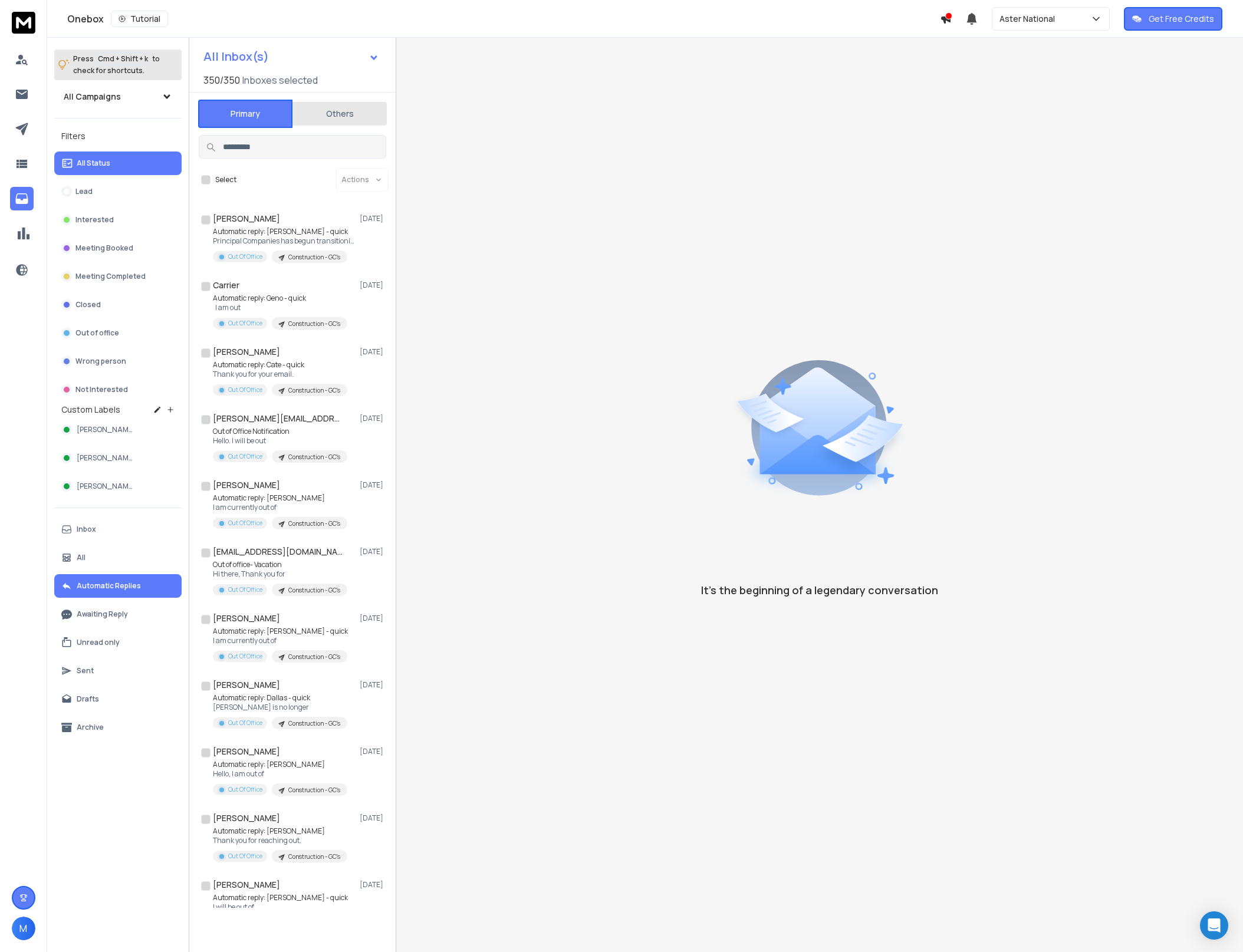
click at [387, 126] on button "Others" at bounding box center [340, 114] width 95 height 26
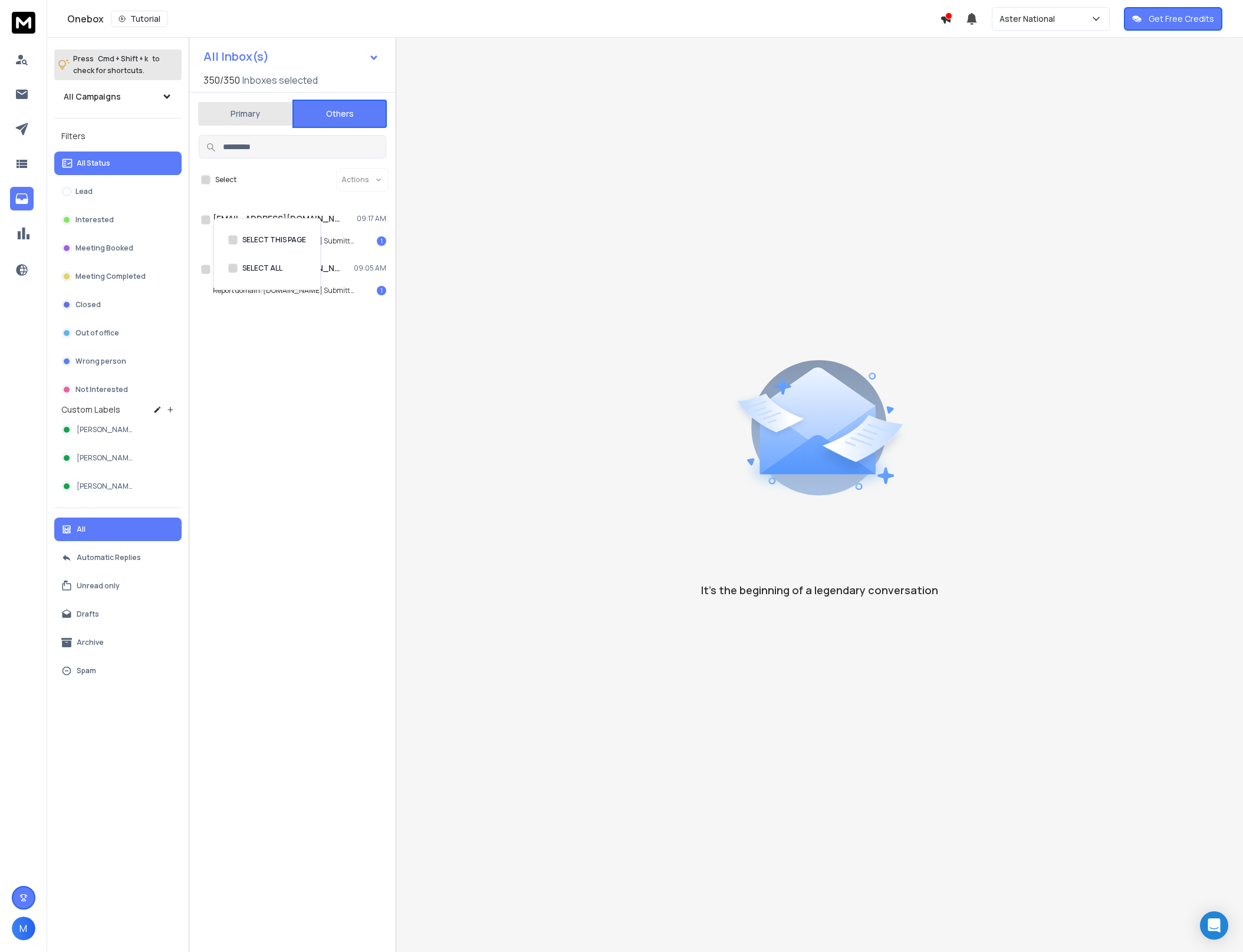
click at [237, 245] on button "SELECT THIS PAGE" at bounding box center [233, 240] width 9 height 9
click at [369, 185] on p "Actions" at bounding box center [355, 180] width 28 height 9
click at [404, 237] on div "Delete email" at bounding box center [387, 235] width 65 height 11
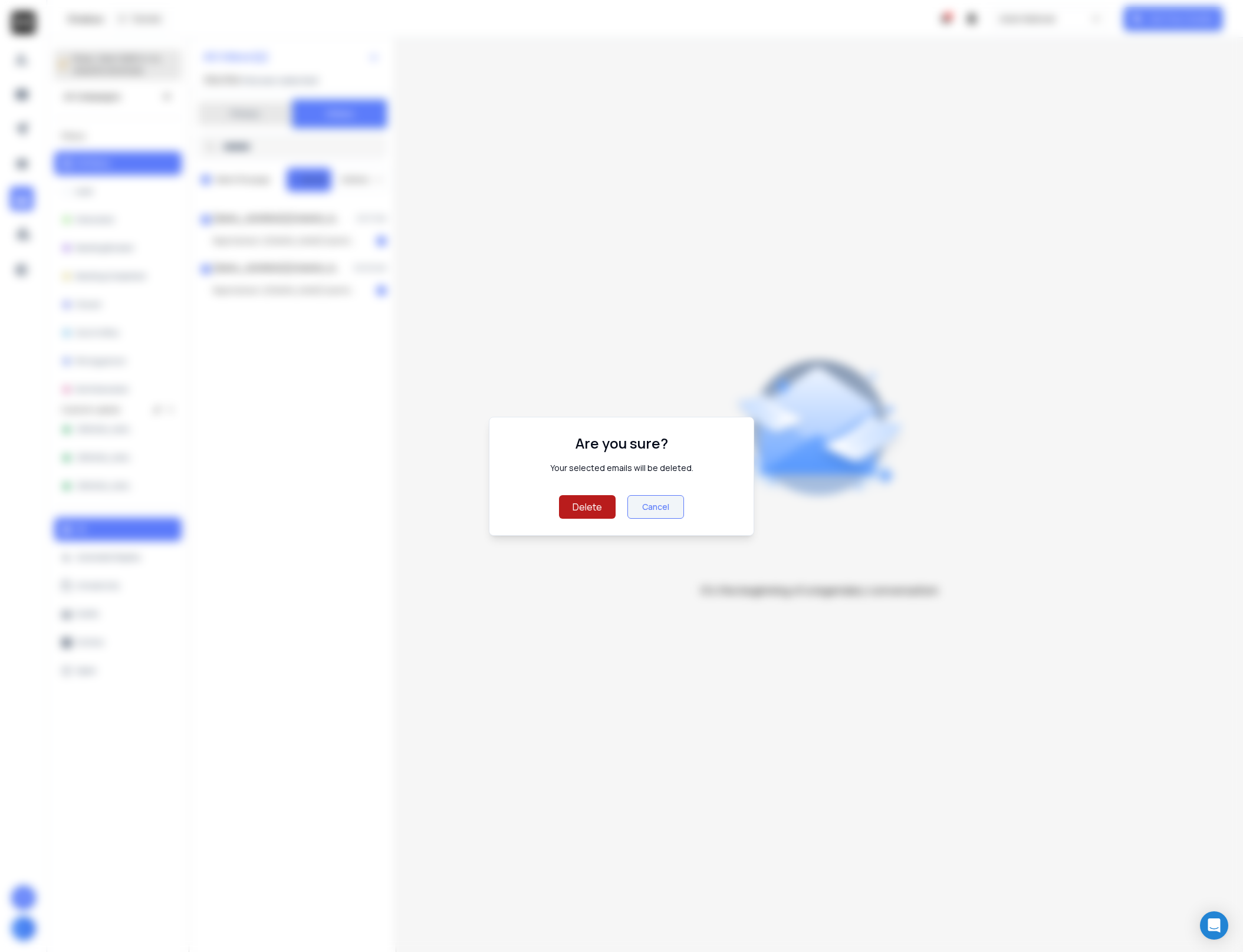
click at [601, 519] on button "Delete" at bounding box center [588, 507] width 57 height 24
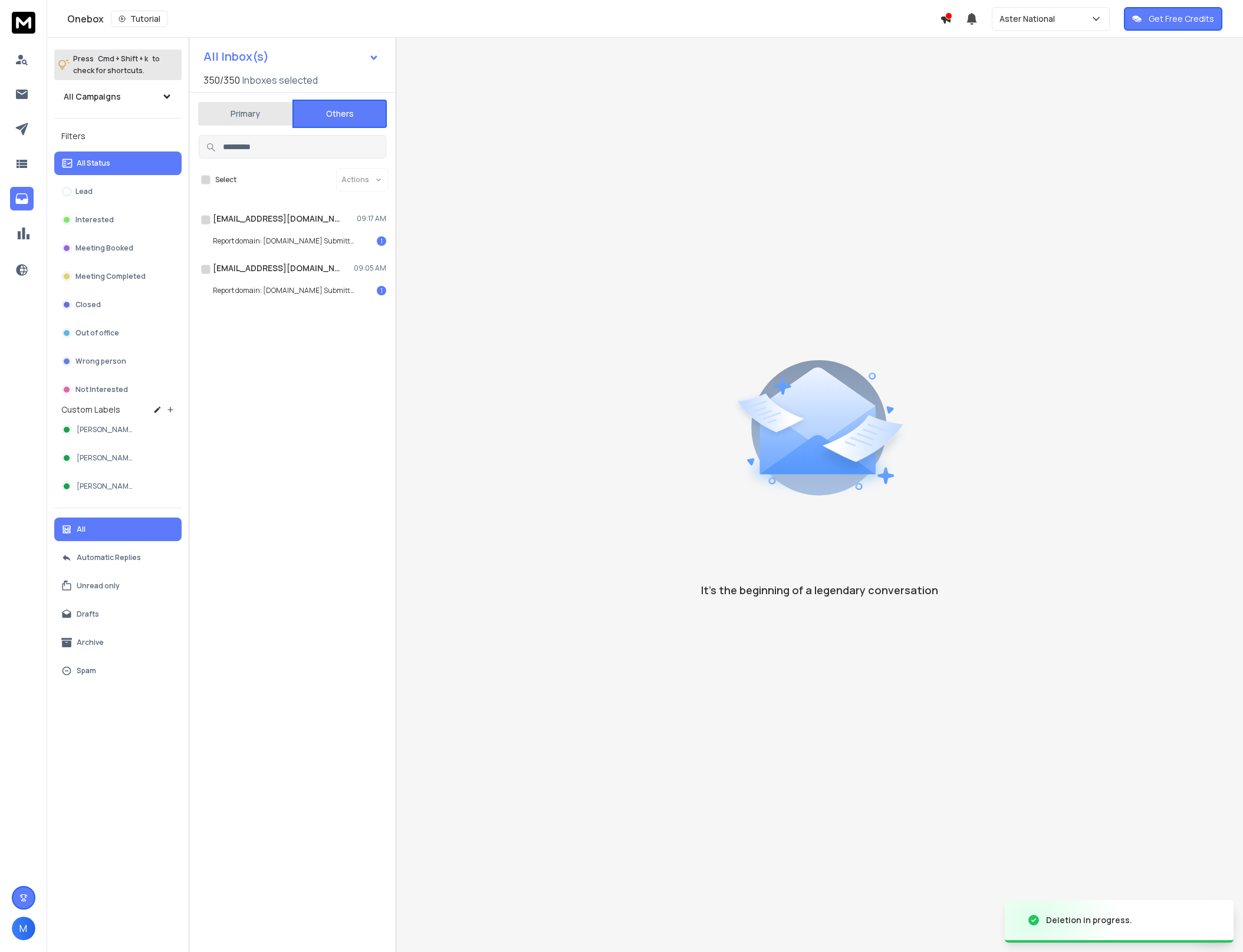
click at [271, 126] on button "Primary" at bounding box center [245, 114] width 95 height 26
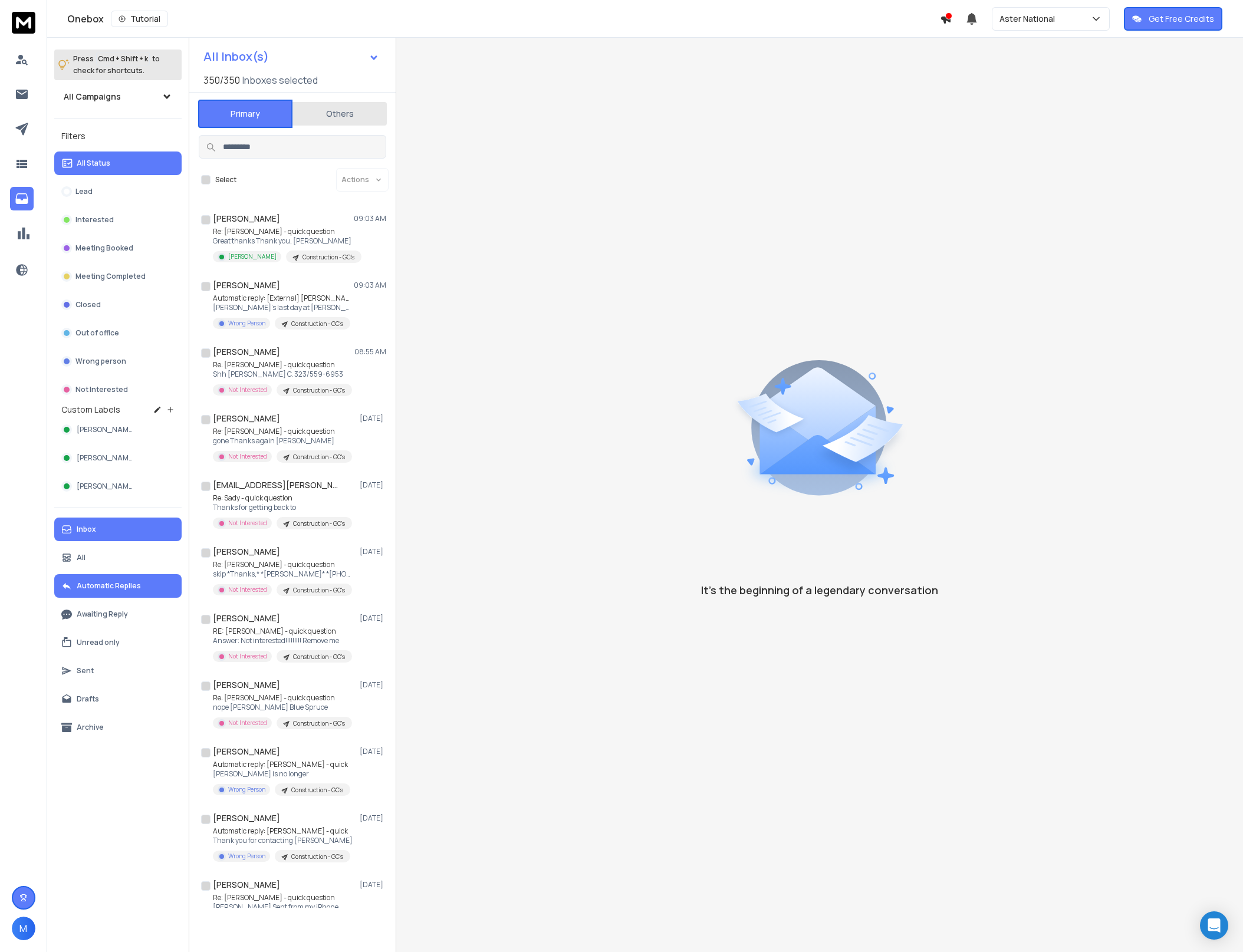
click at [133, 591] on p "Automatic Replies" at bounding box center [108, 586] width 64 height 9
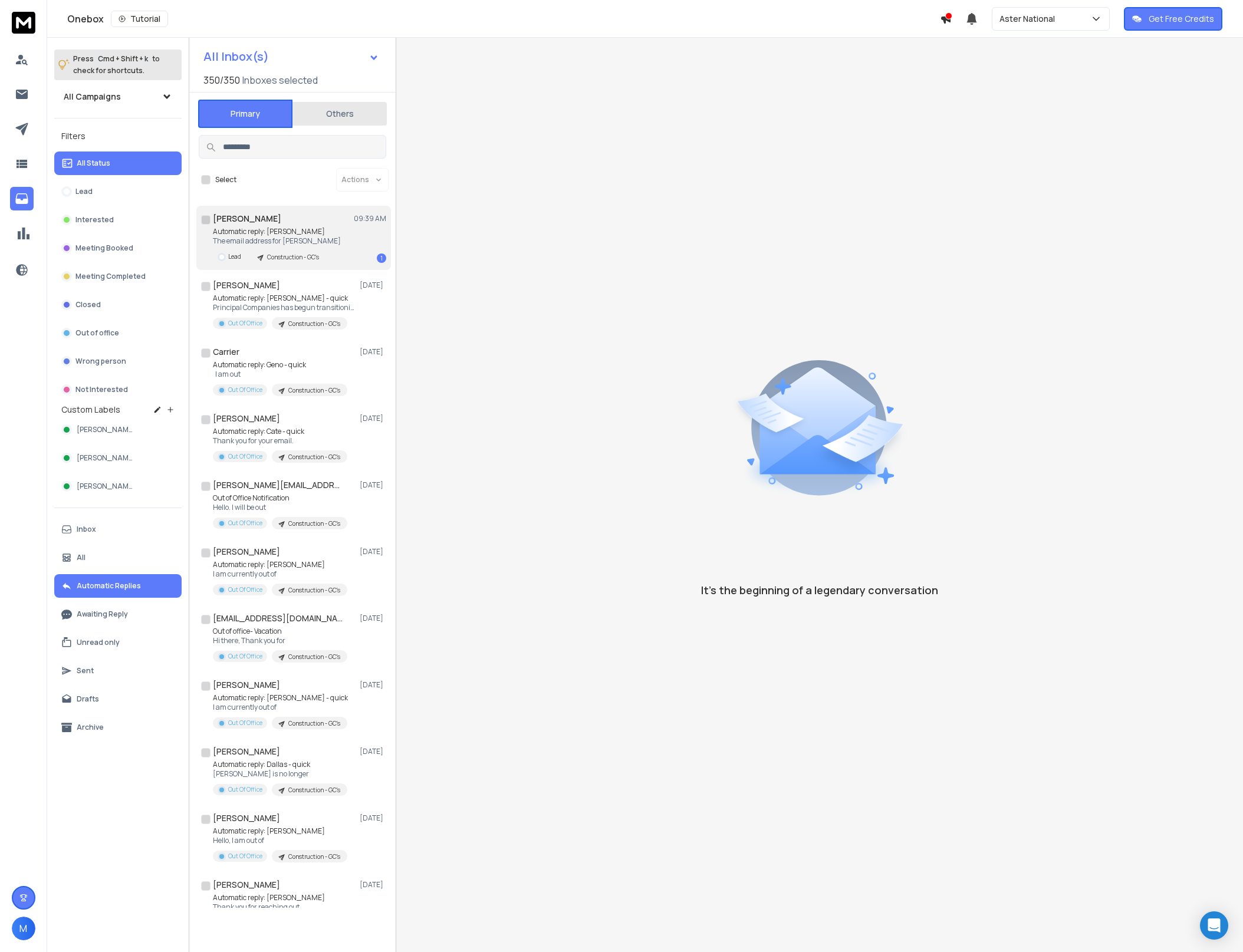
click at [386, 263] on div "Automatic reply: [PERSON_NAME] - quick The email address for [PERSON_NAME] Lead…" at bounding box center [300, 245] width 173 height 36
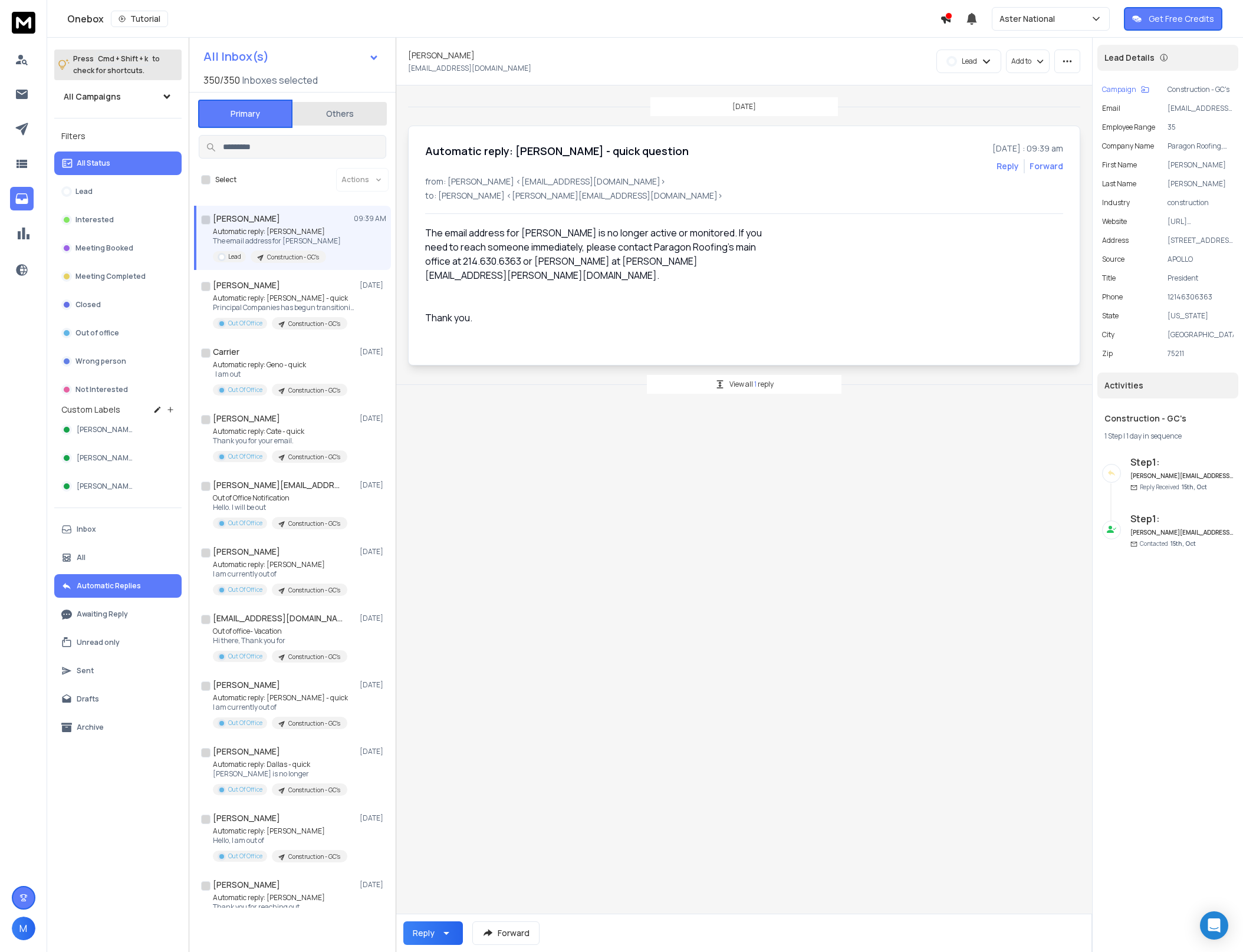
click at [956, 64] on div "Lead" at bounding box center [969, 61] width 64 height 22
click at [945, 216] on p "Wrong person" at bounding box center [944, 210] width 56 height 11
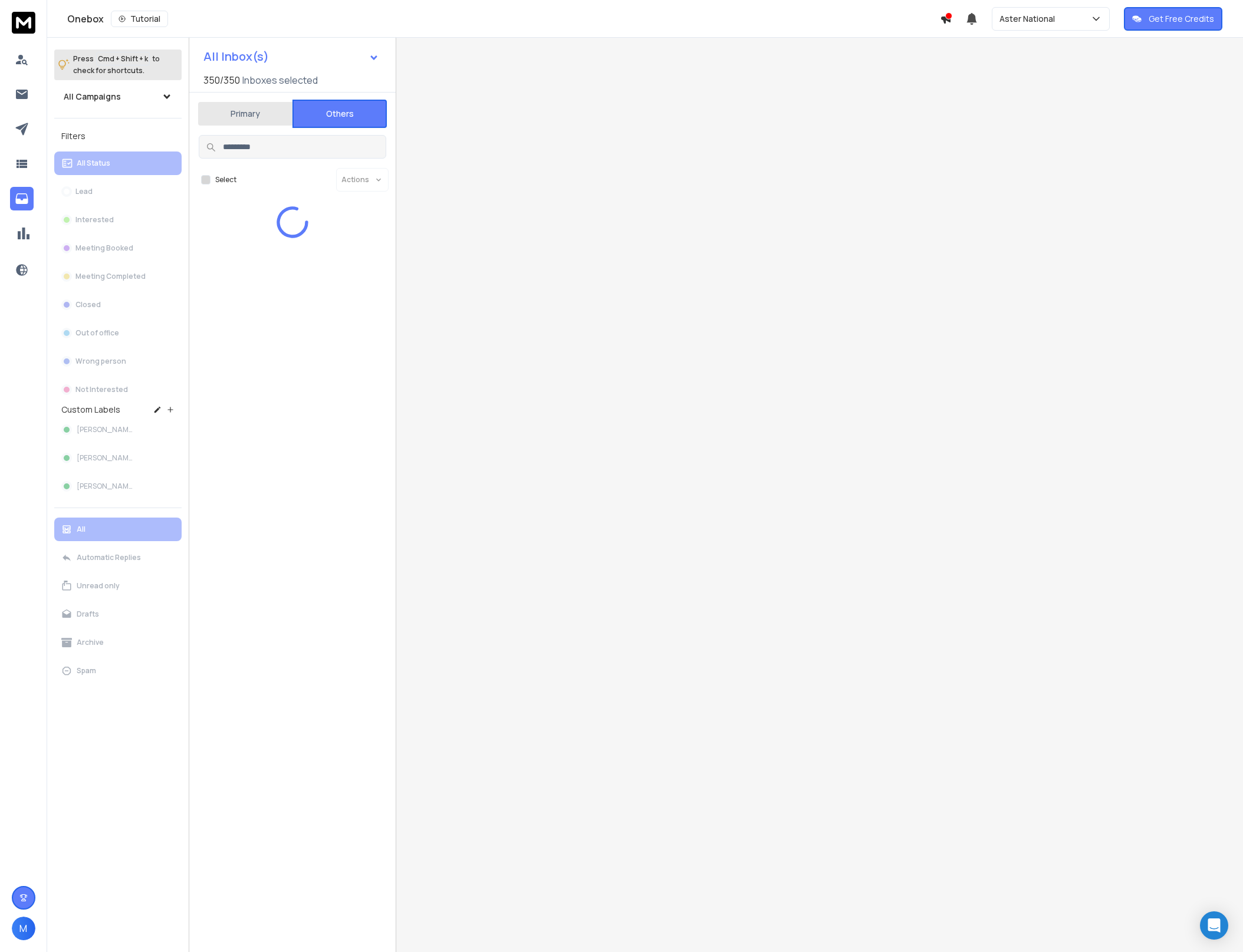
click at [387, 126] on button "Others" at bounding box center [340, 114] width 95 height 28
click at [293, 128] on button "Primary" at bounding box center [245, 114] width 95 height 28
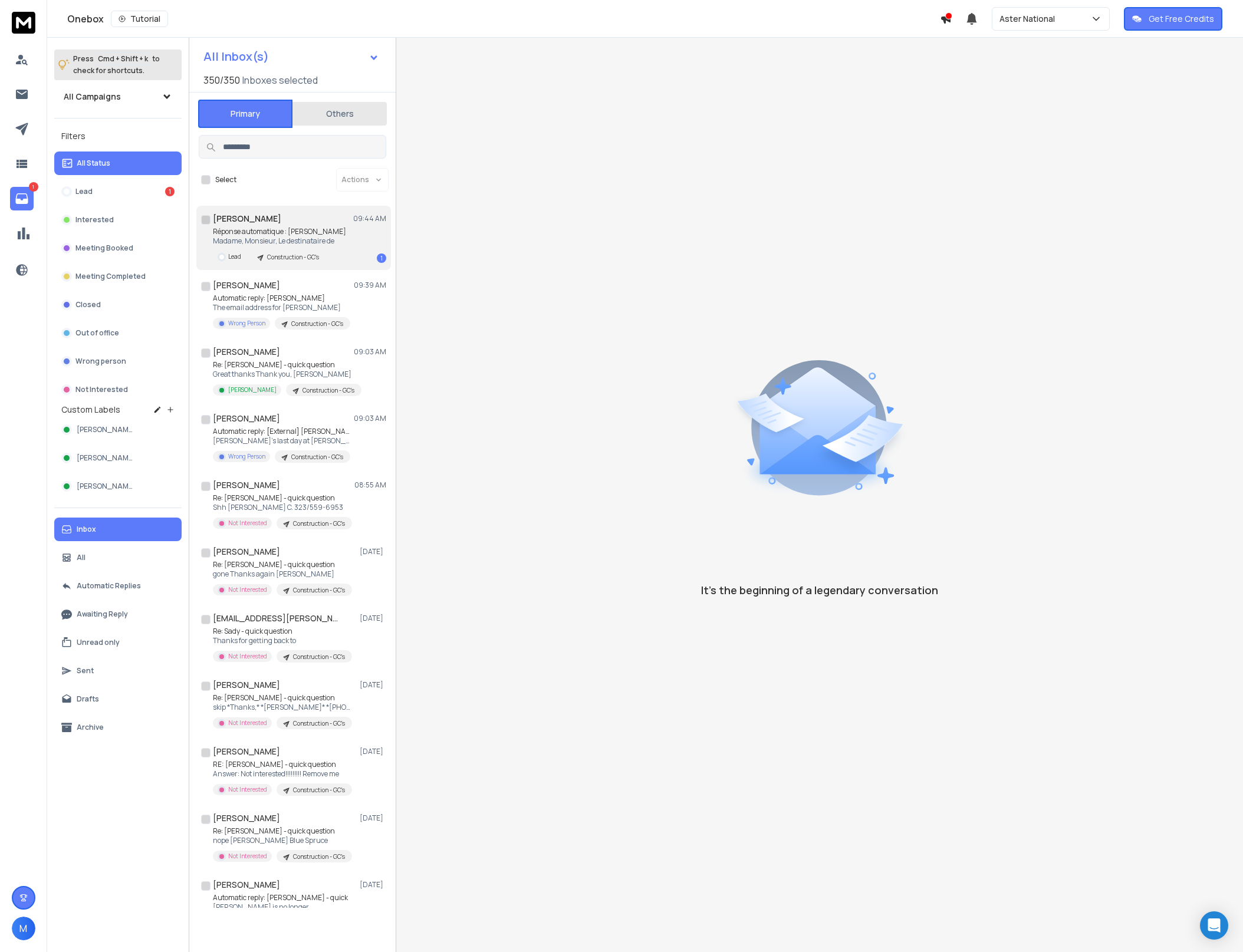
click at [346, 246] on p "Madame, Monsieur, Le destinataire de" at bounding box center [279, 241] width 133 height 9
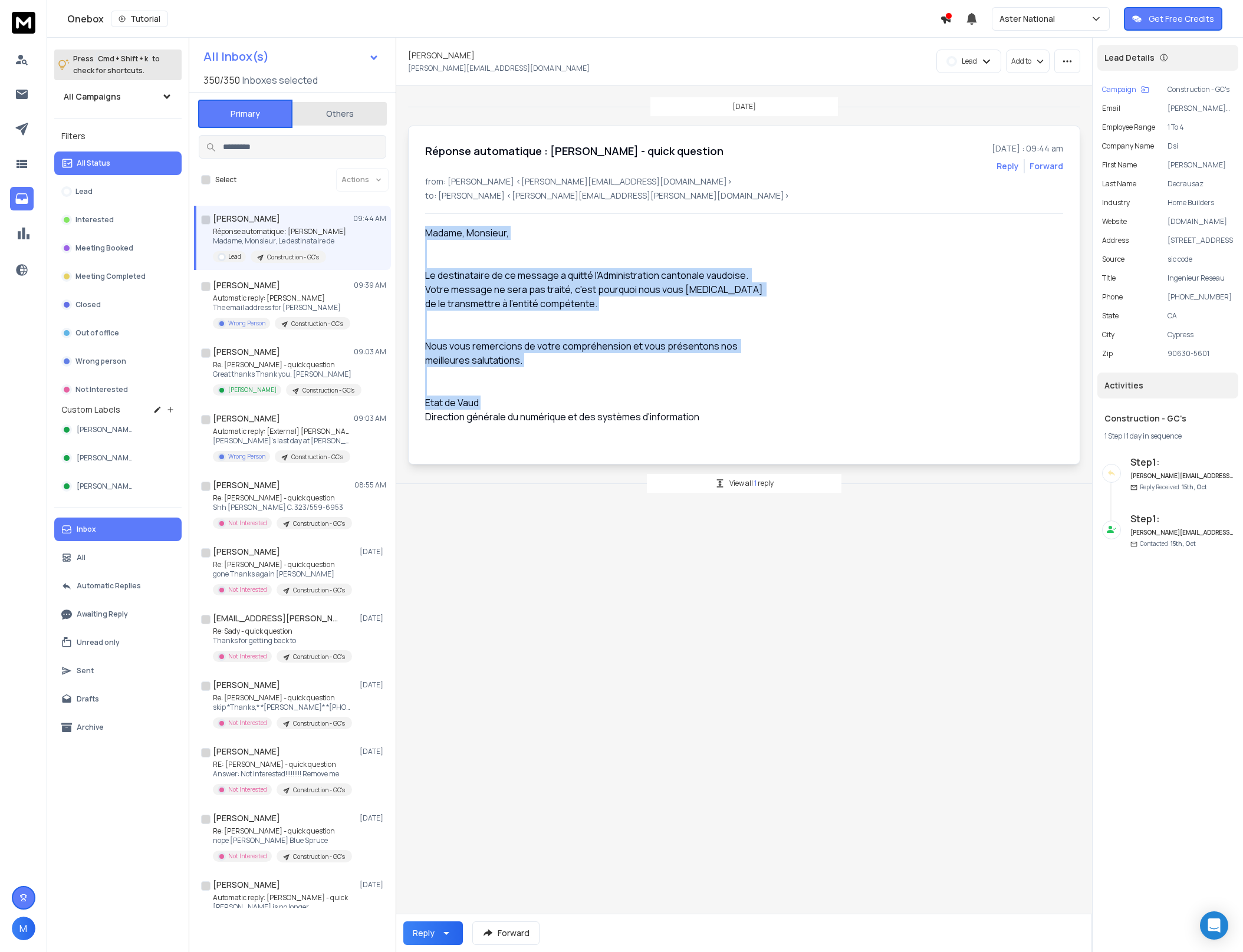
drag, startPoint x: 802, startPoint y: 540, endPoint x: 472, endPoint y: 258, distance: 434.1
click at [472, 258] on div "Réponse automatique : [PERSON_NAME] - quick question [DATE] : 09:44 am Reply Fo…" at bounding box center [744, 295] width 672 height 339
copy div "Madame, Monsieur, Le destinataire de ce message a quitté l'Administration canto…"
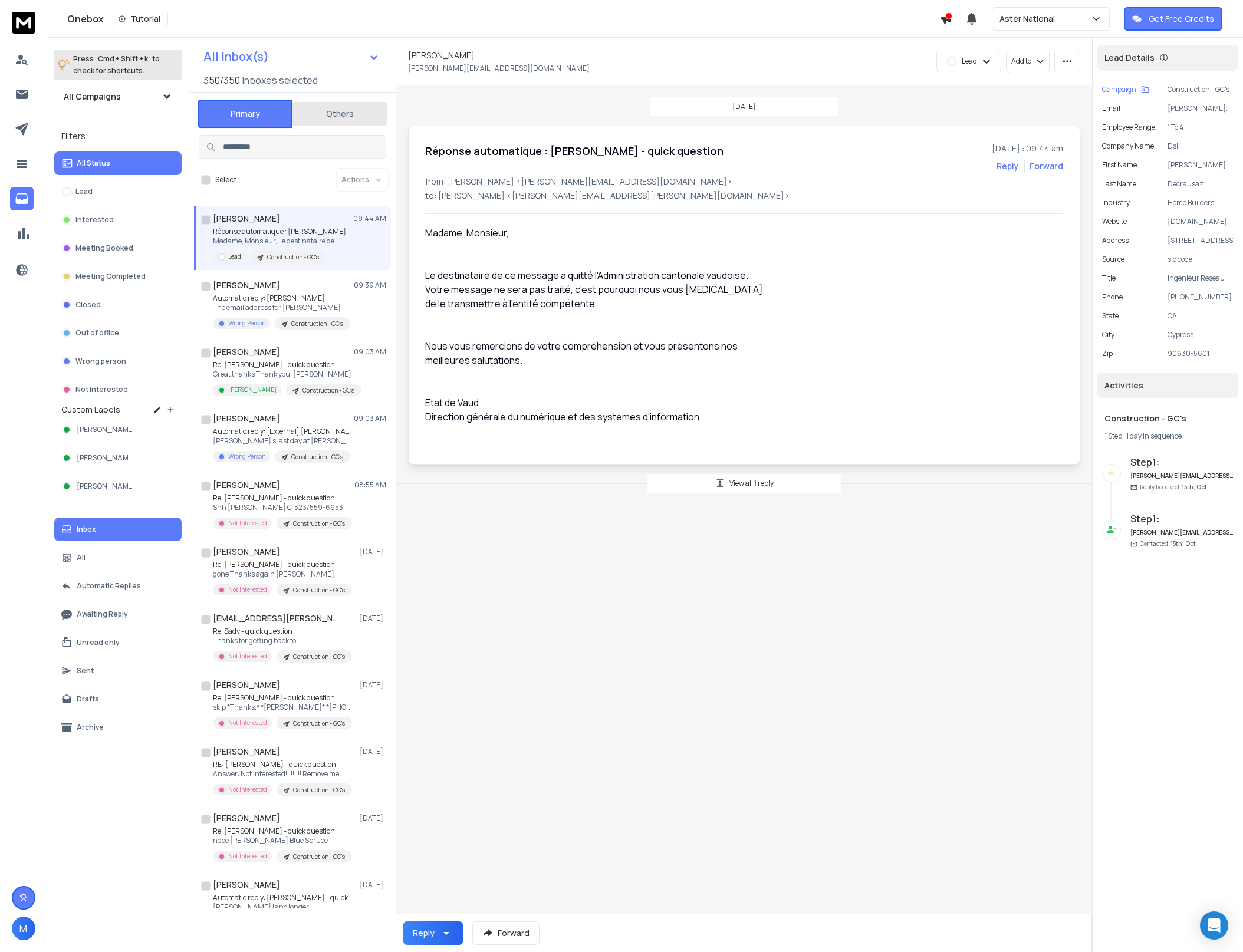
click at [389, 191] on div "Actions" at bounding box center [362, 180] width 53 height 24
click at [982, 66] on icon at bounding box center [987, 62] width 9 height 9
click at [959, 216] on p "Wrong person" at bounding box center [944, 210] width 56 height 11
